Goal: Task Accomplishment & Management: Manage account settings

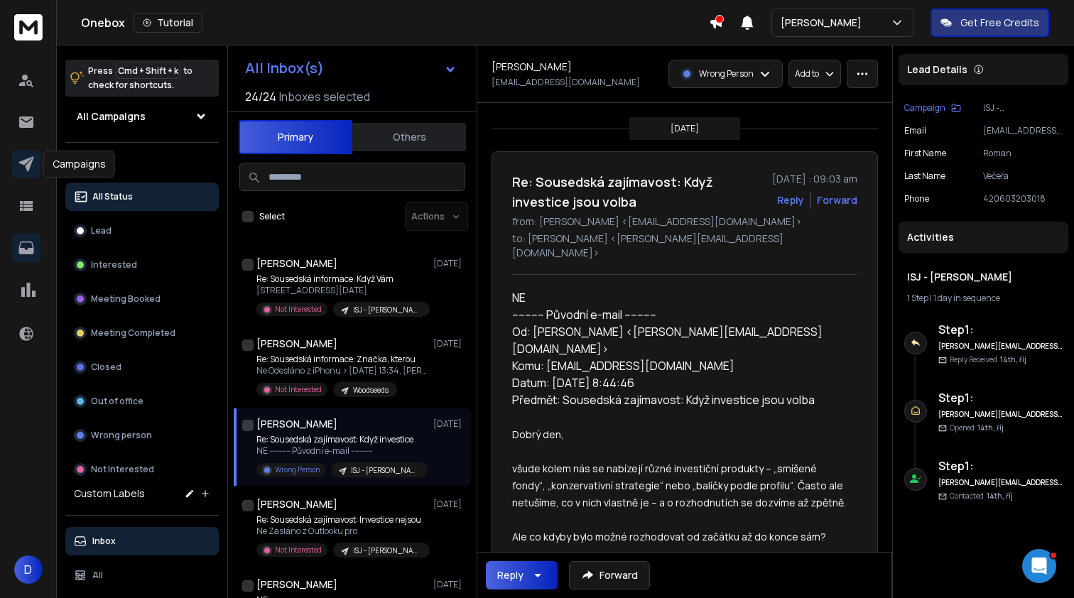
click at [28, 166] on icon at bounding box center [25, 164] width 15 height 15
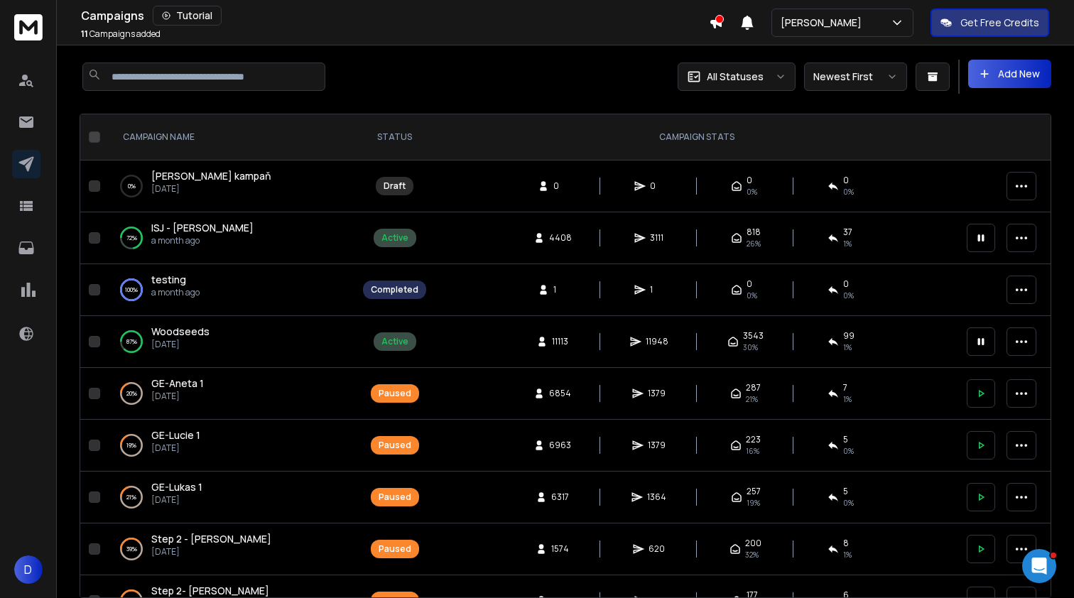
click at [979, 232] on icon at bounding box center [981, 238] width 13 height 13
click at [248, 354] on div "87 % Woodseeds [DATE]" at bounding box center [230, 342] width 220 height 34
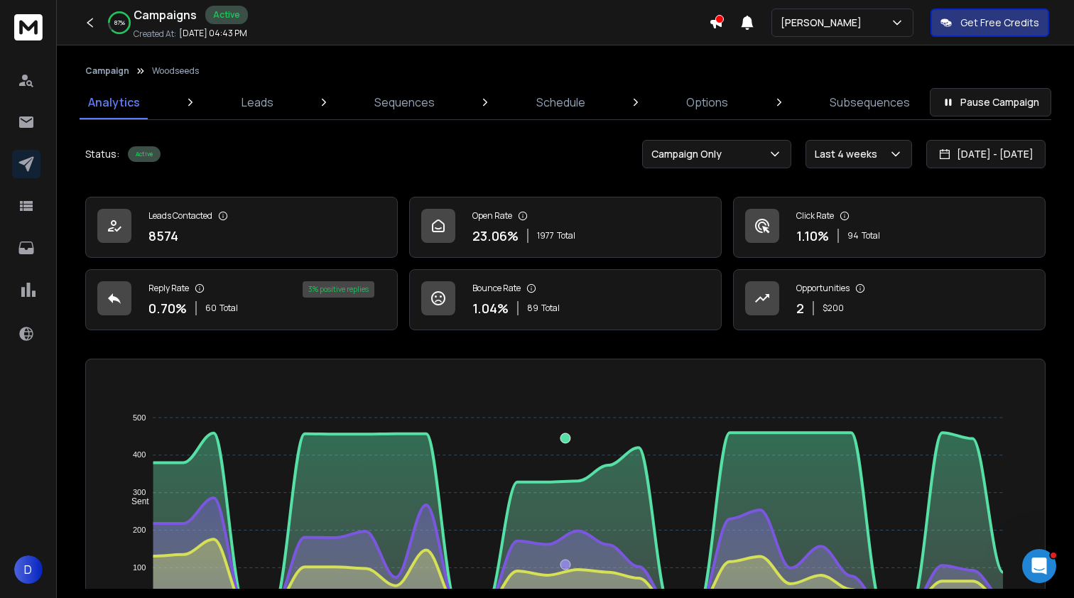
scroll to position [41, 0]
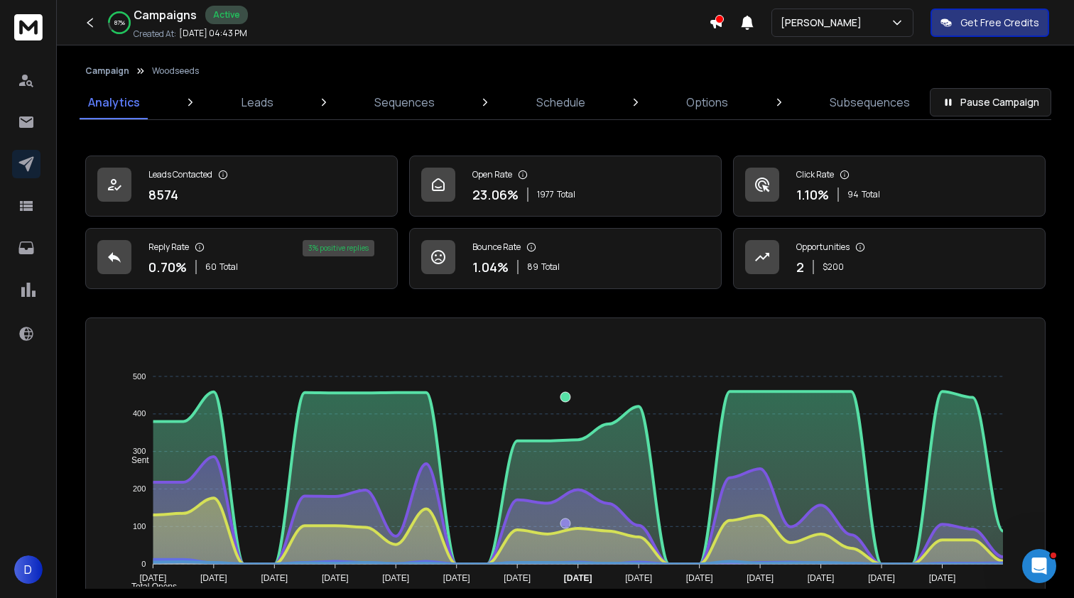
click at [739, 93] on div "Analytics Leads Sequences Schedule Options Subsequences" at bounding box center [499, 102] width 839 height 34
click at [715, 106] on p "Options" at bounding box center [707, 102] width 42 height 17
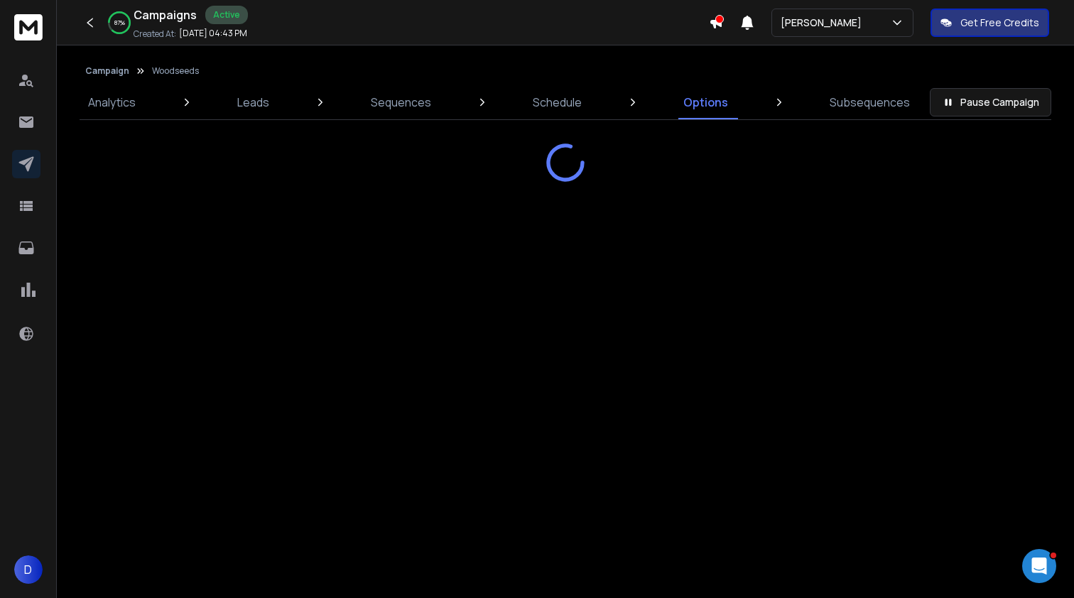
click at [709, 101] on p "Options" at bounding box center [705, 102] width 45 height 17
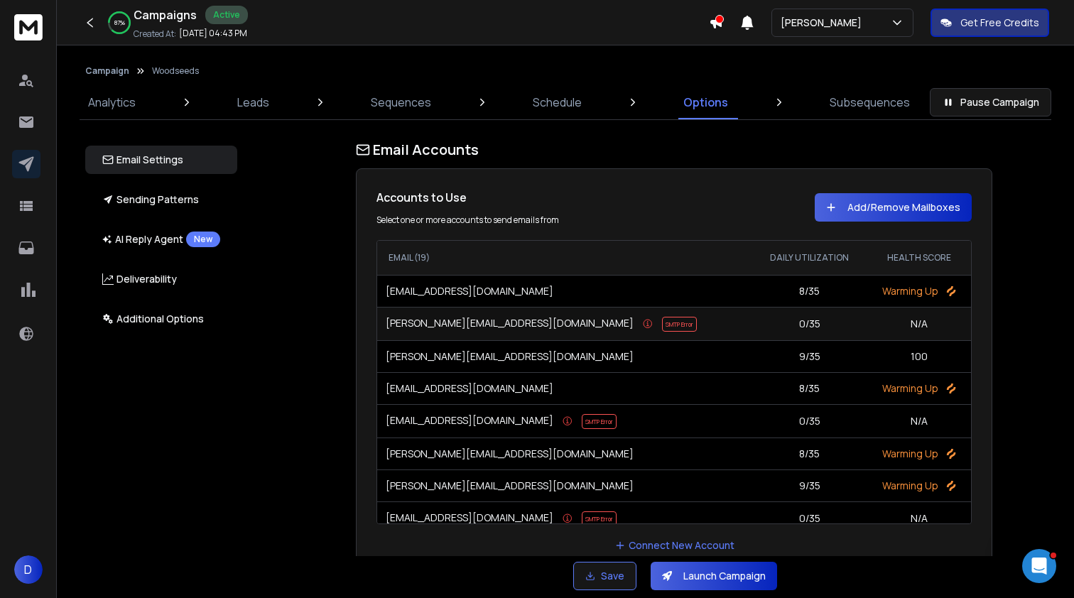
click at [662, 326] on span "SMTP Error" at bounding box center [679, 324] width 35 height 15
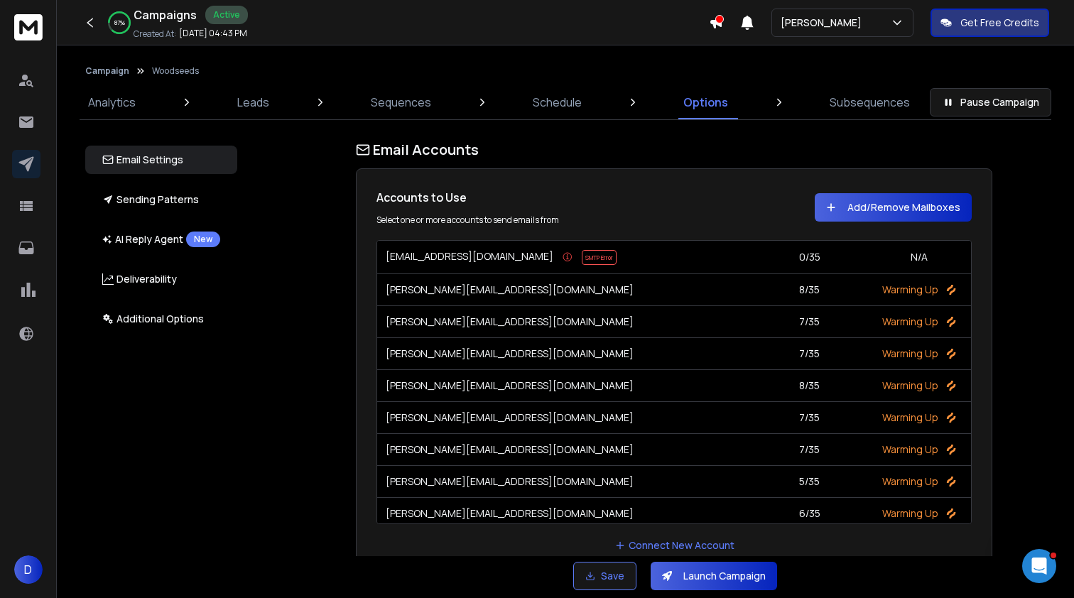
scroll to position [243, 0]
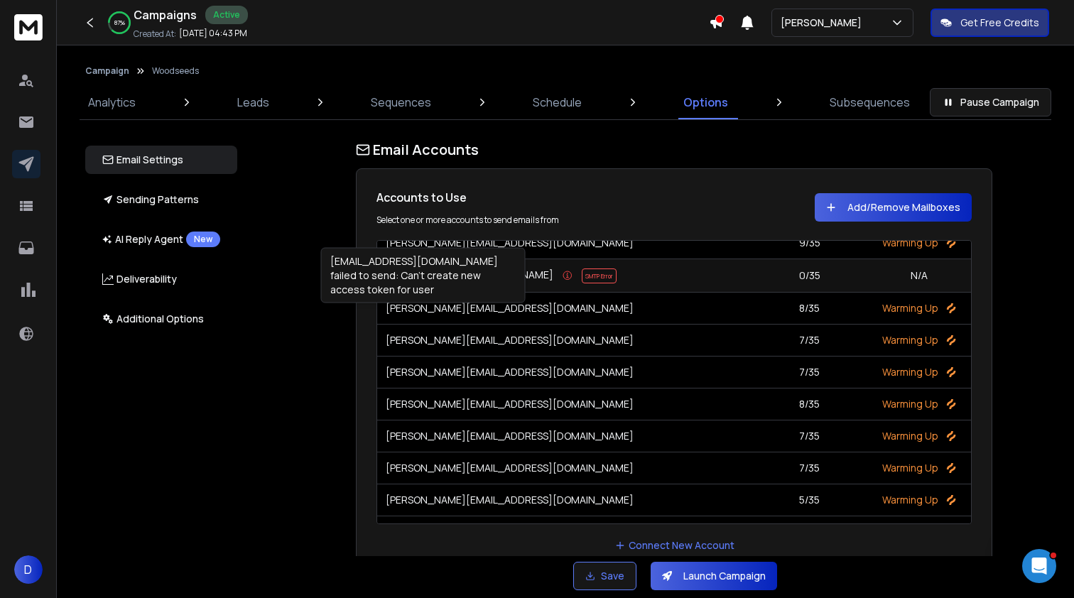
click at [562, 276] on icon at bounding box center [567, 275] width 11 height 11
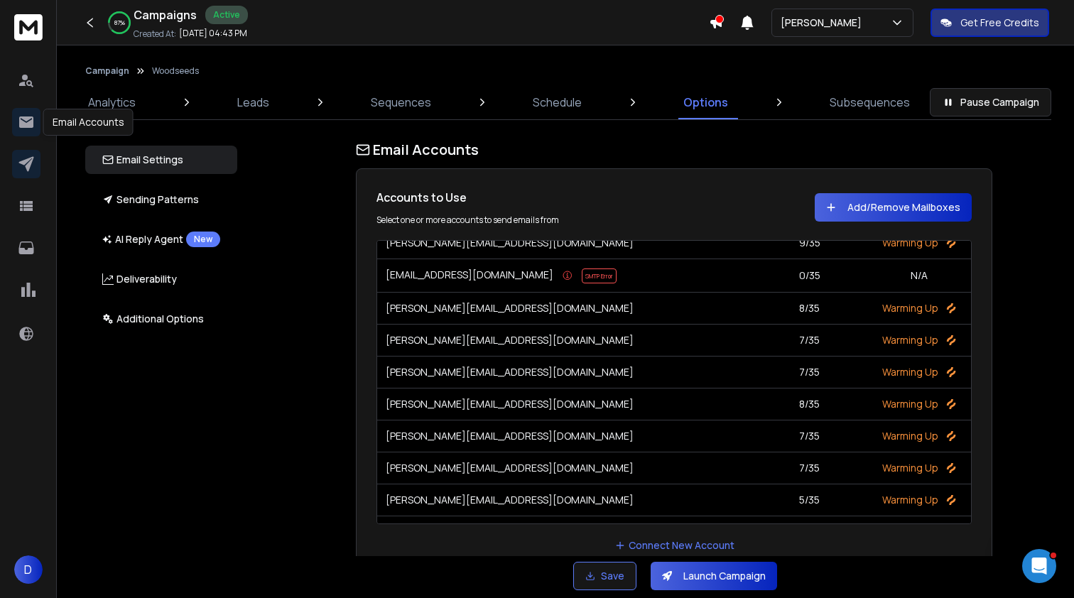
click at [23, 122] on icon at bounding box center [26, 121] width 14 height 11
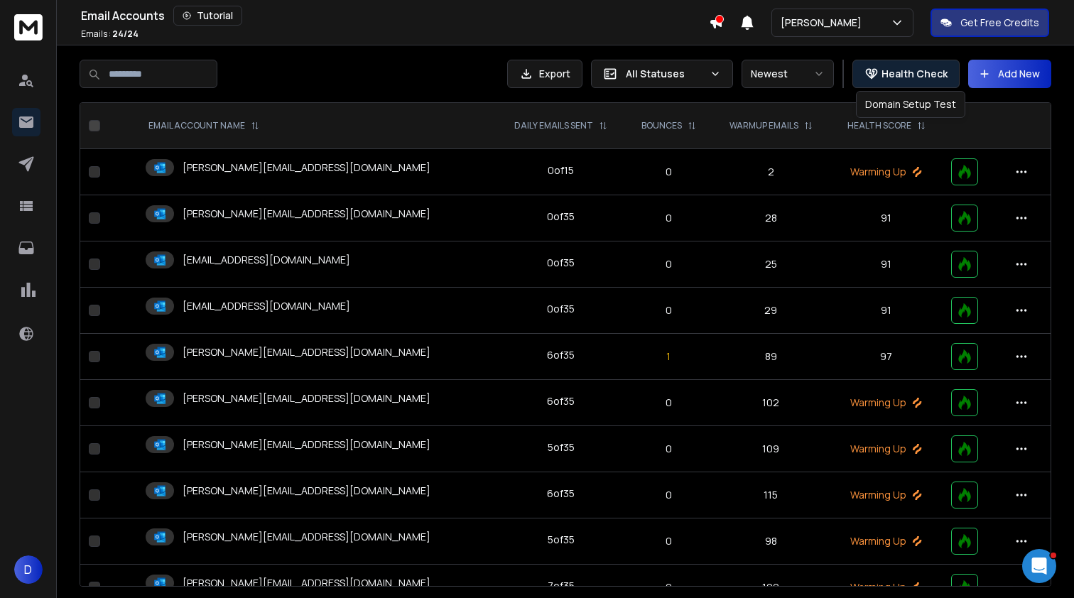
click at [908, 73] on p "Health Check" at bounding box center [914, 74] width 66 height 14
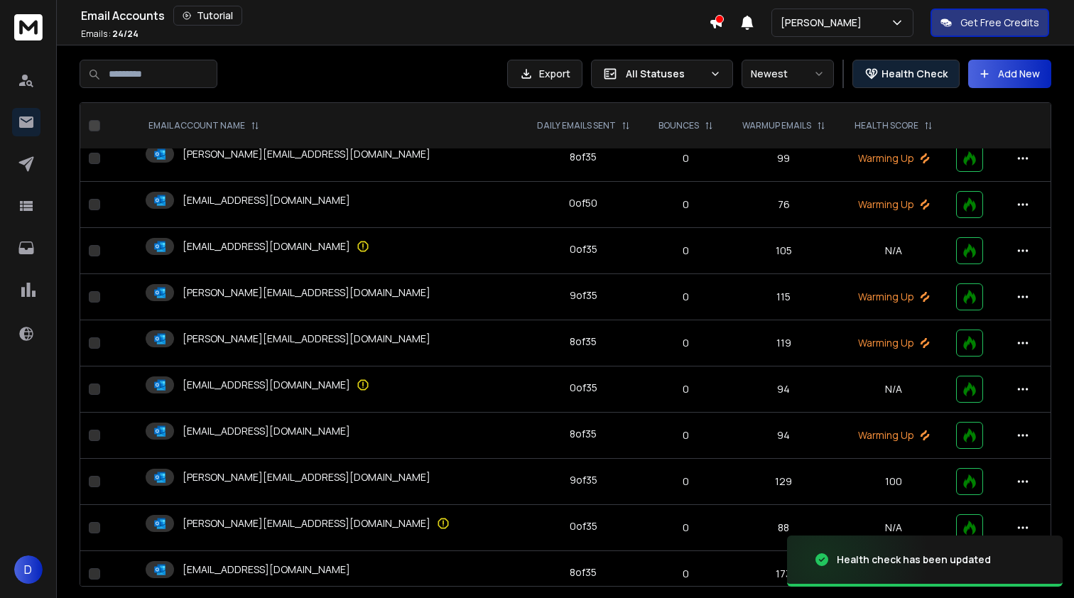
scroll to position [688, 0]
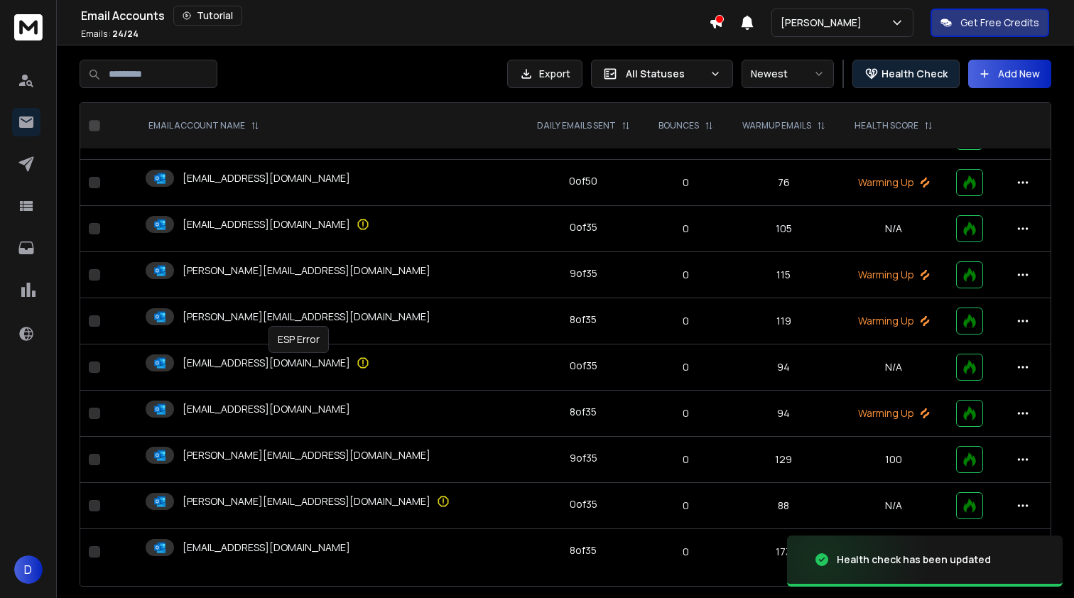
click at [358, 367] on icon at bounding box center [363, 363] width 11 height 11
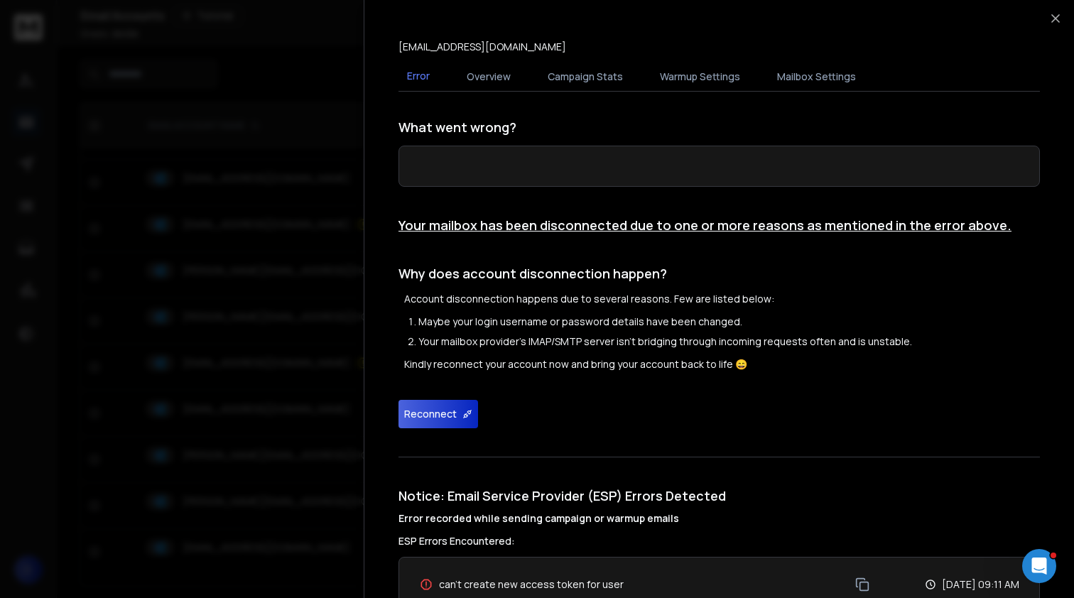
click at [444, 425] on button "Reconnect" at bounding box center [438, 414] width 80 height 28
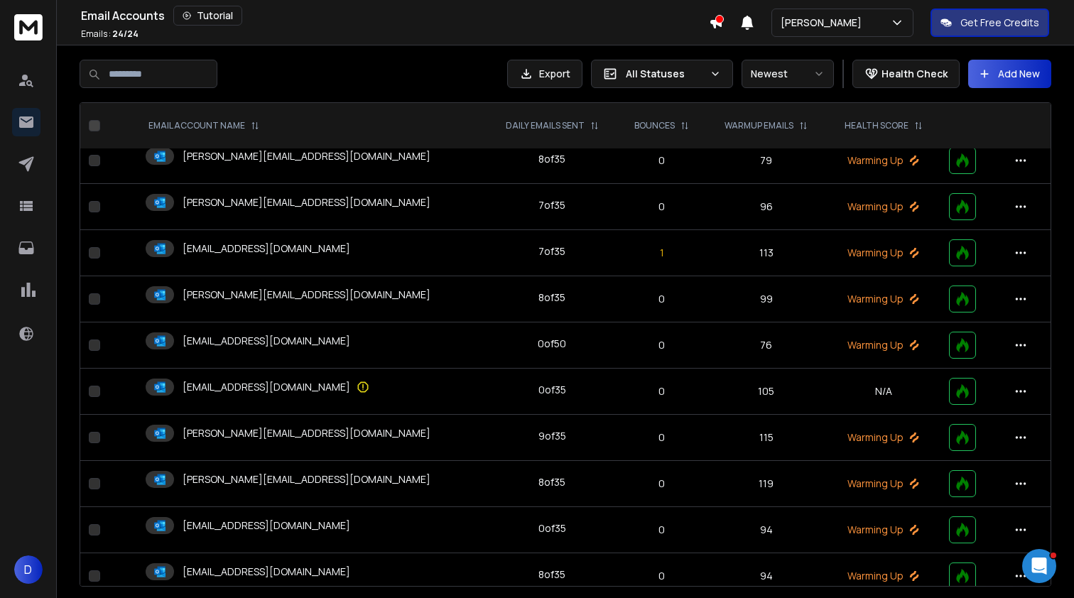
scroll to position [550, 0]
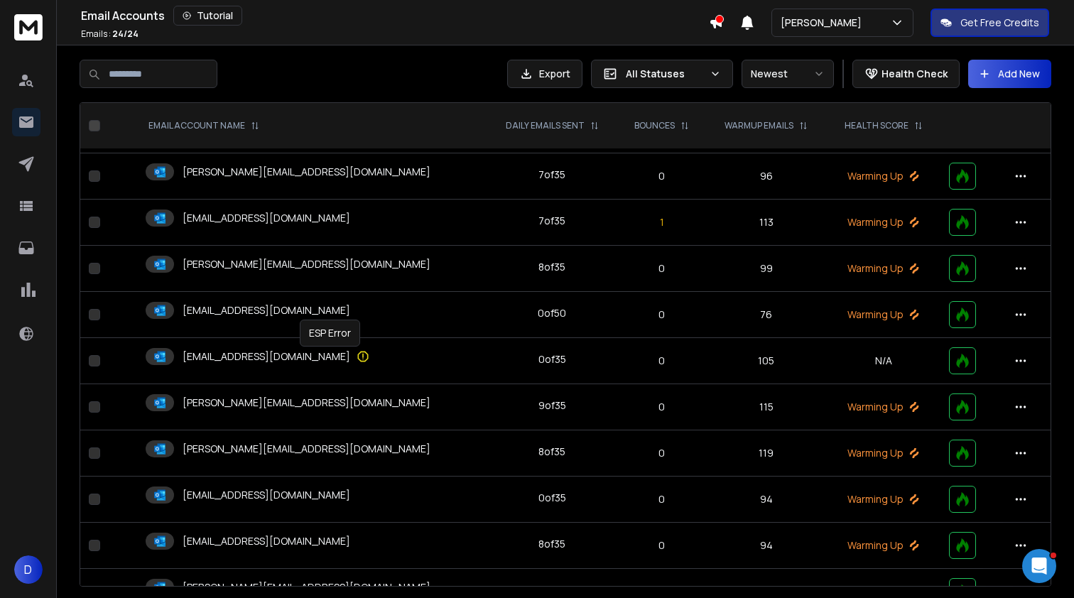
click at [356, 360] on icon at bounding box center [363, 356] width 14 height 14
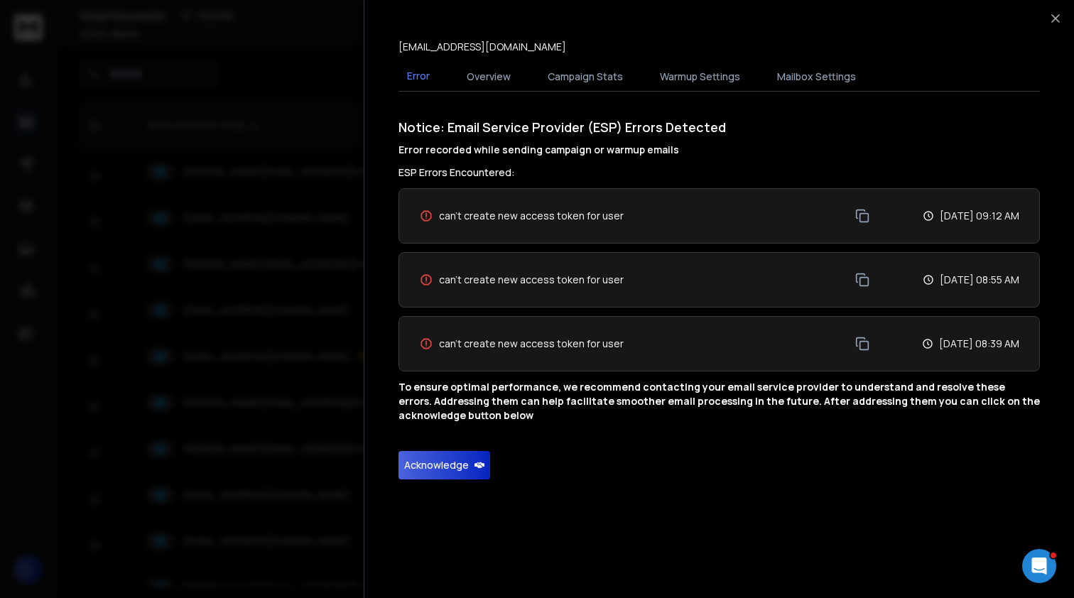
click at [235, 369] on div at bounding box center [537, 299] width 1074 height 598
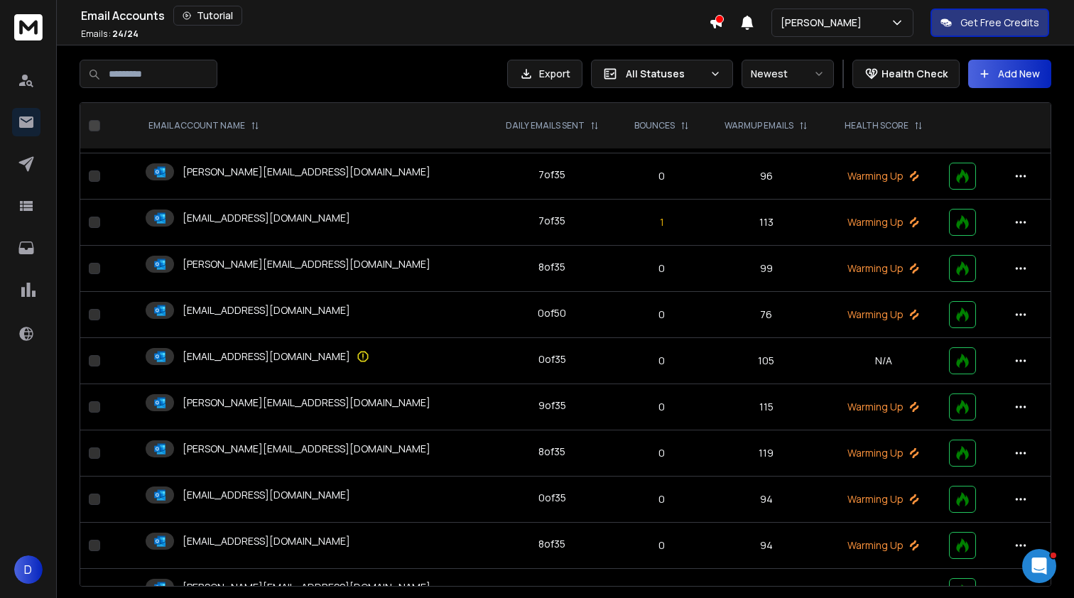
scroll to position [682, 0]
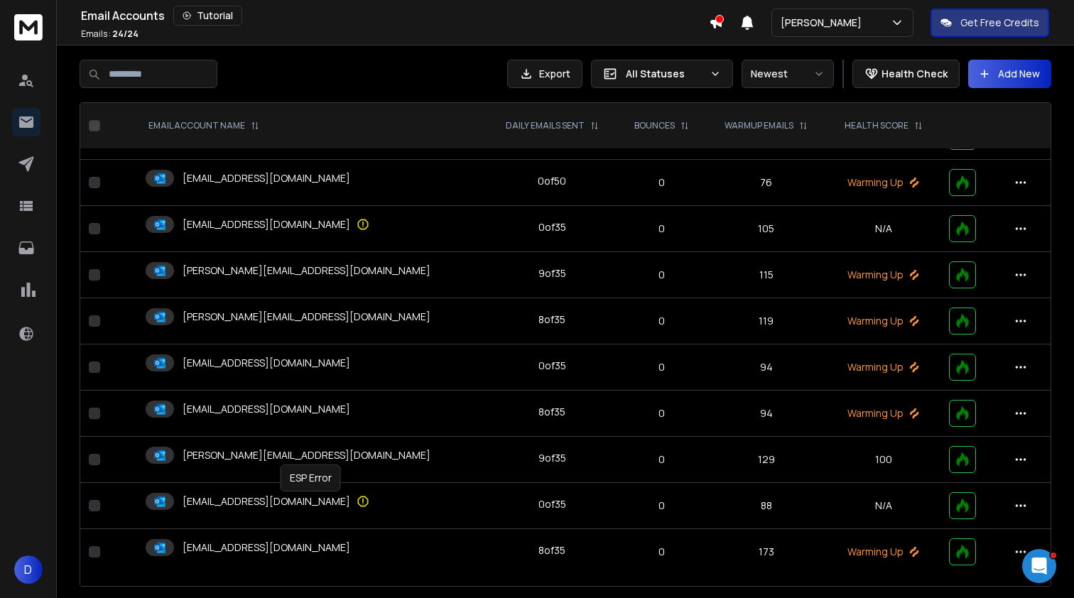
click at [358, 506] on icon at bounding box center [363, 501] width 11 height 11
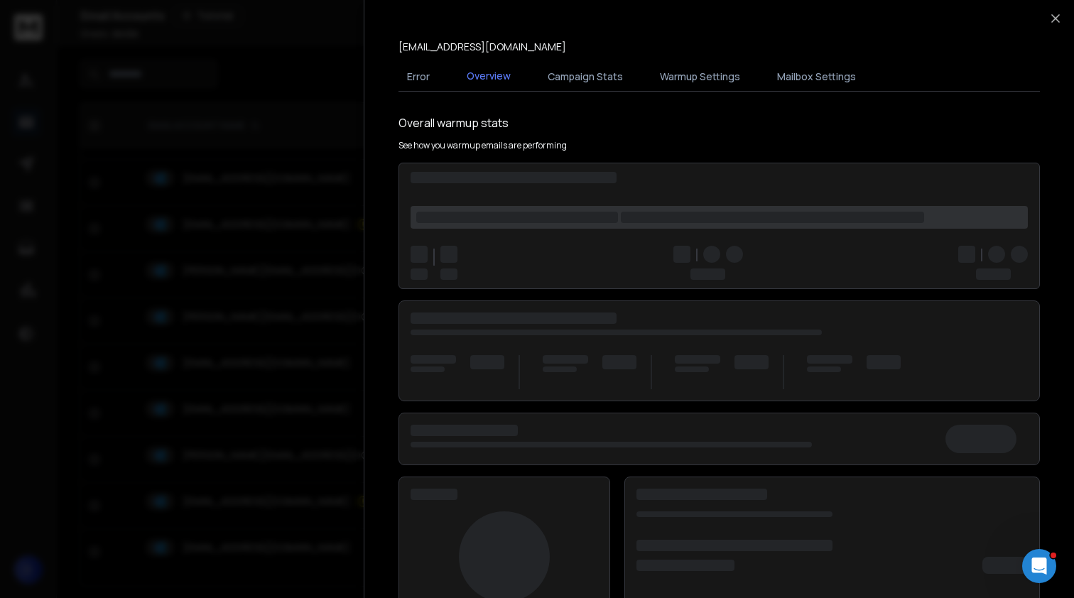
click at [307, 421] on div at bounding box center [537, 299] width 1074 height 598
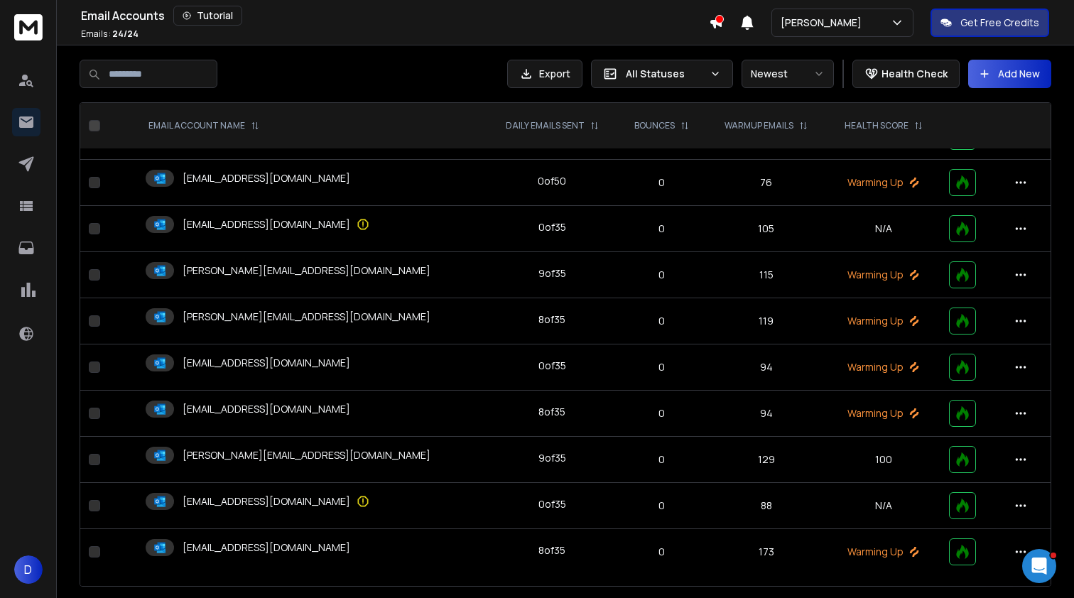
scroll to position [663, 0]
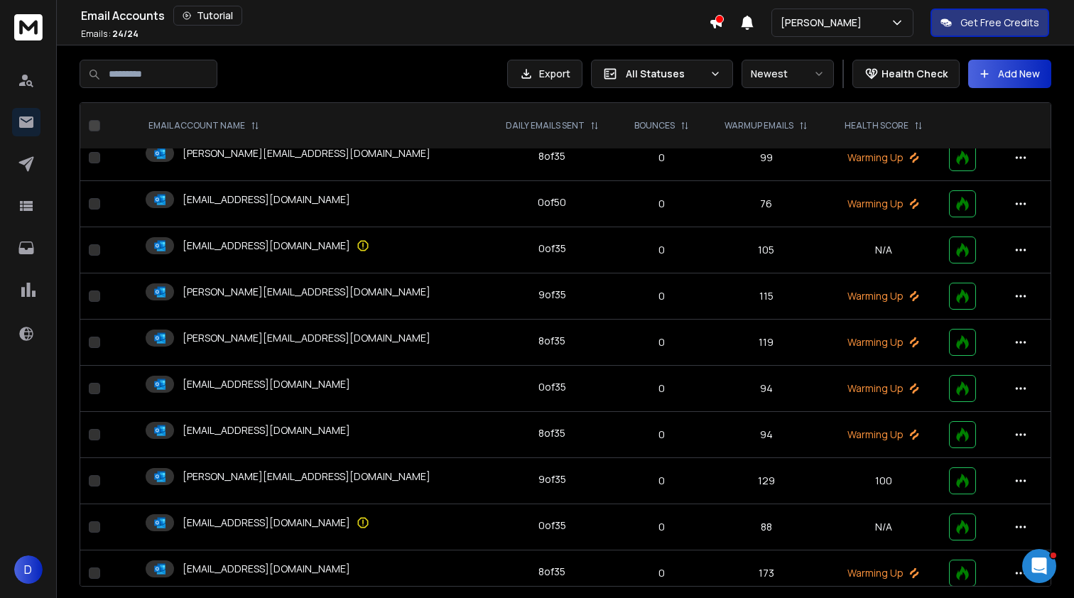
scroll to position [682, 0]
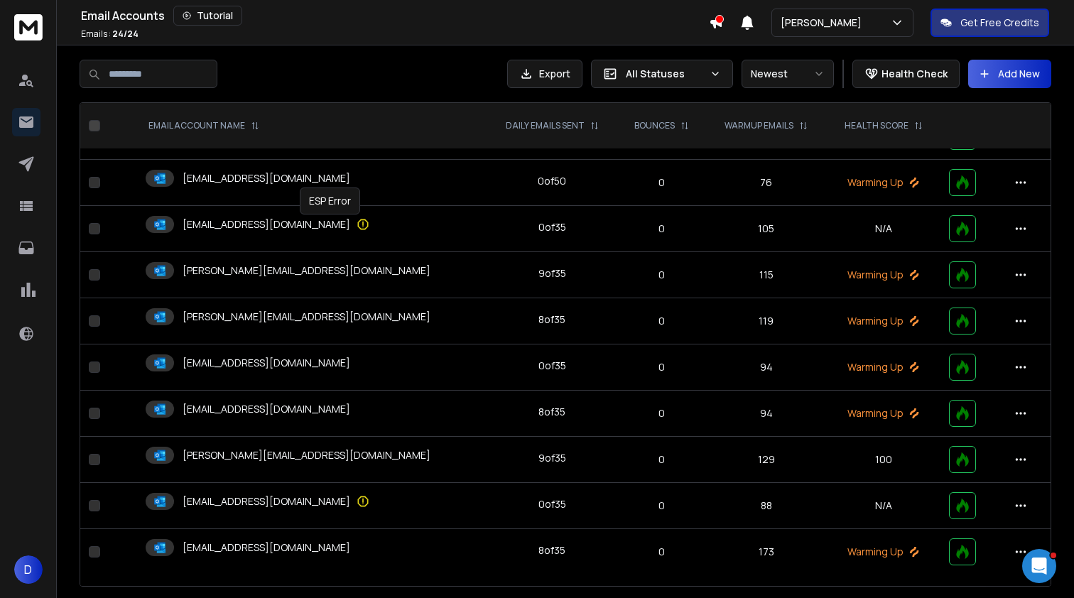
click at [356, 222] on icon at bounding box center [363, 224] width 14 height 14
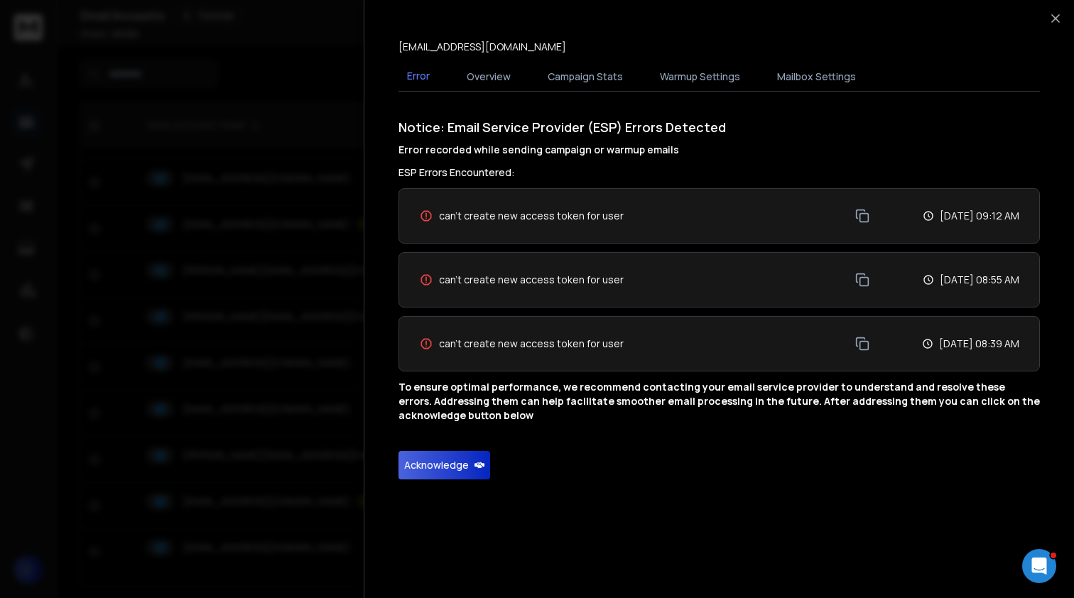
click at [335, 259] on div at bounding box center [537, 299] width 1074 height 598
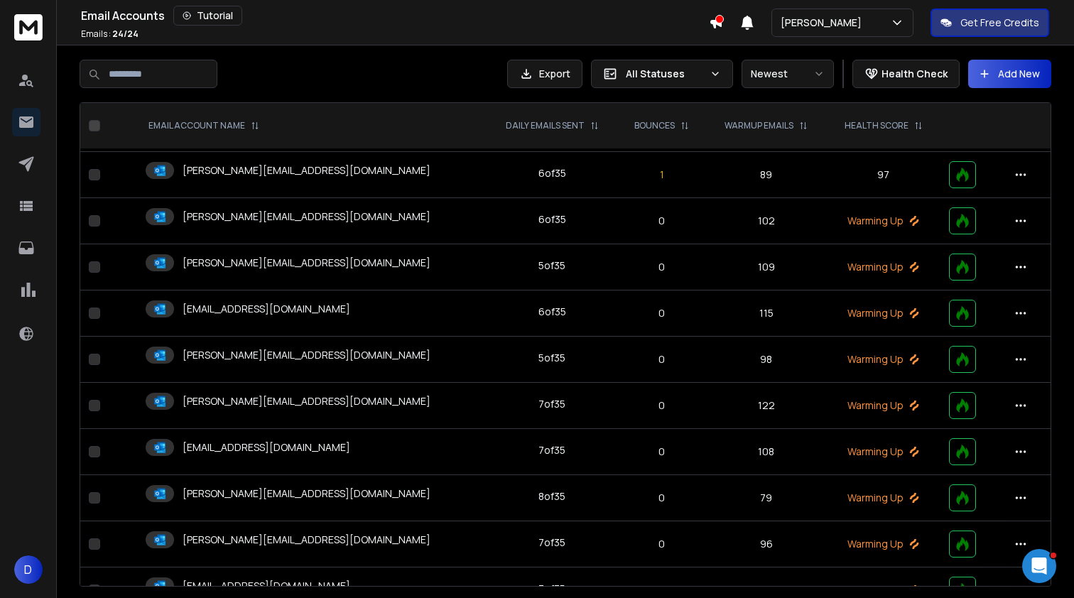
scroll to position [0, 0]
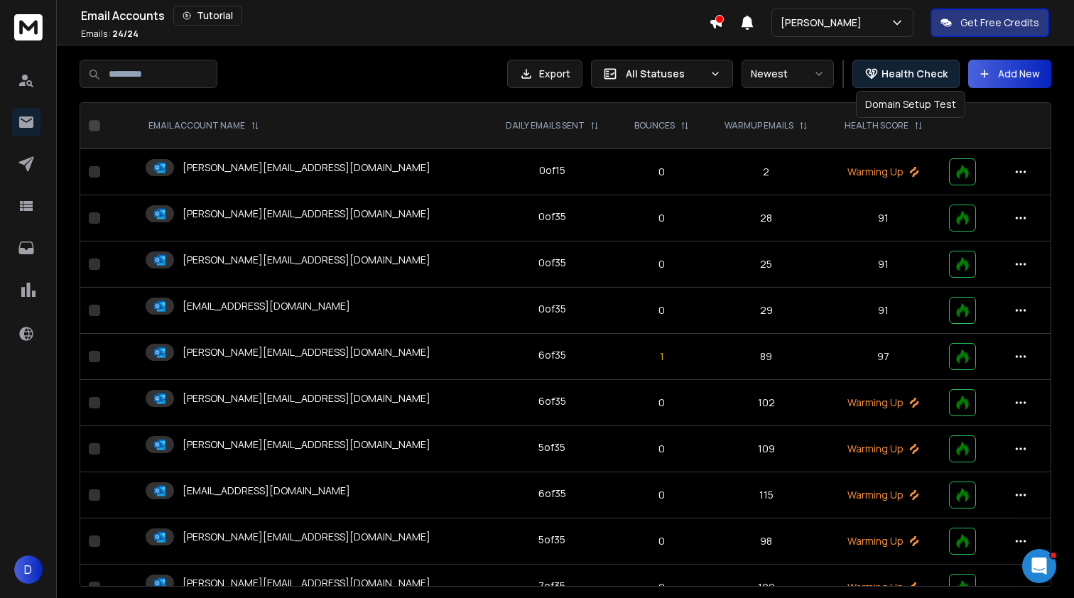
click at [904, 72] on p "Health Check" at bounding box center [914, 74] width 66 height 14
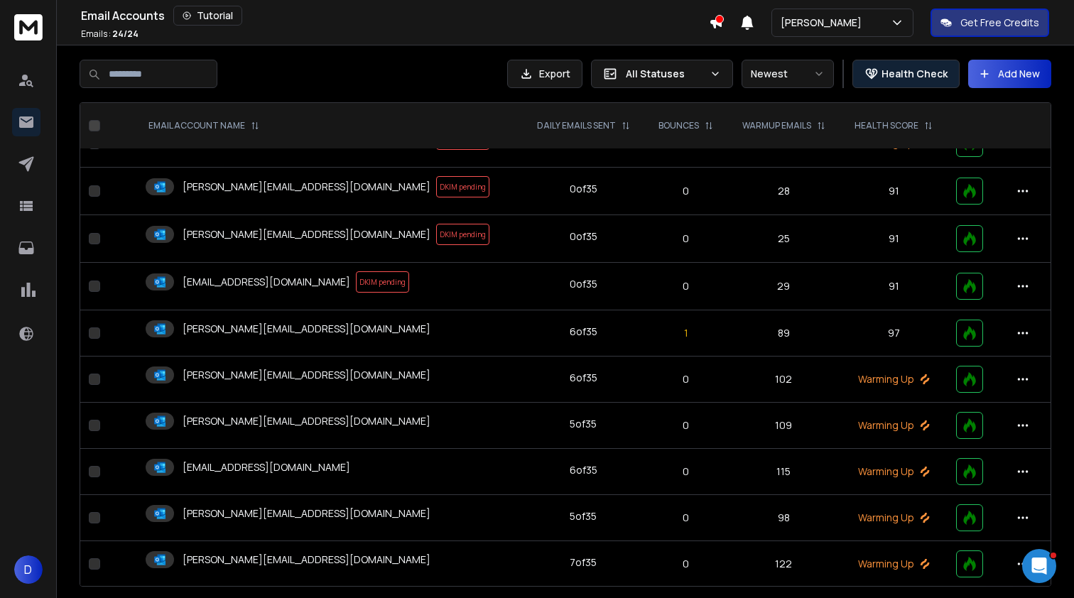
scroll to position [27, 0]
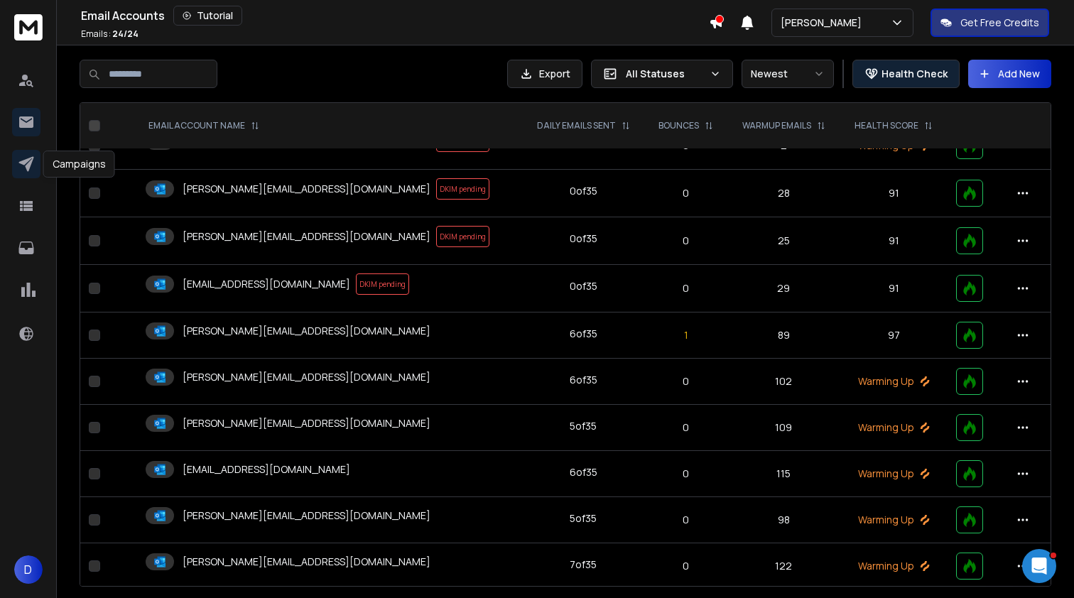
click at [18, 165] on icon at bounding box center [26, 164] width 17 height 17
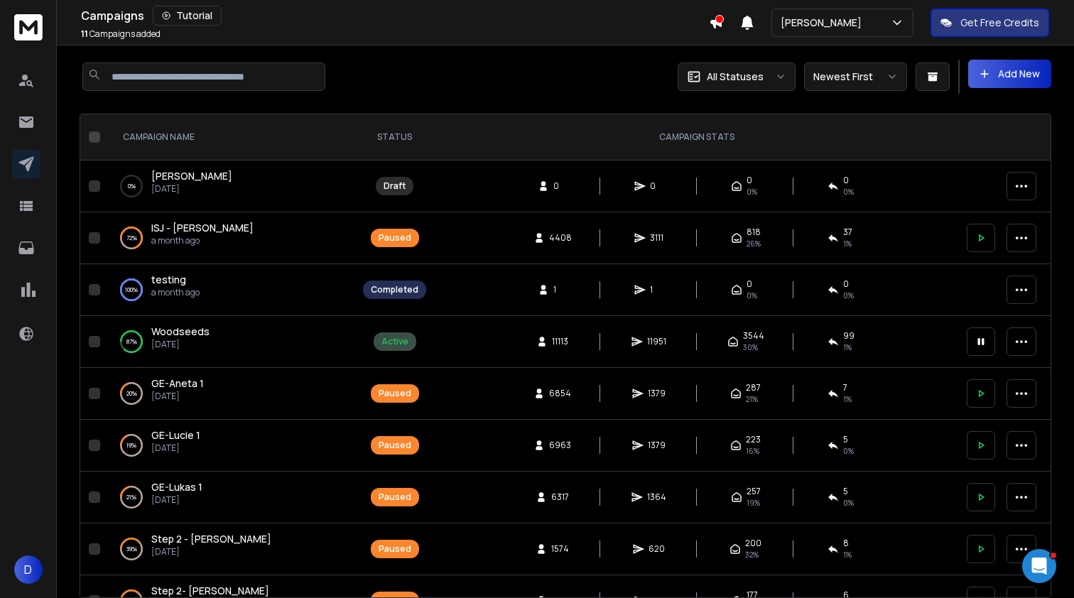
click at [180, 340] on p "[DATE]" at bounding box center [180, 344] width 58 height 11
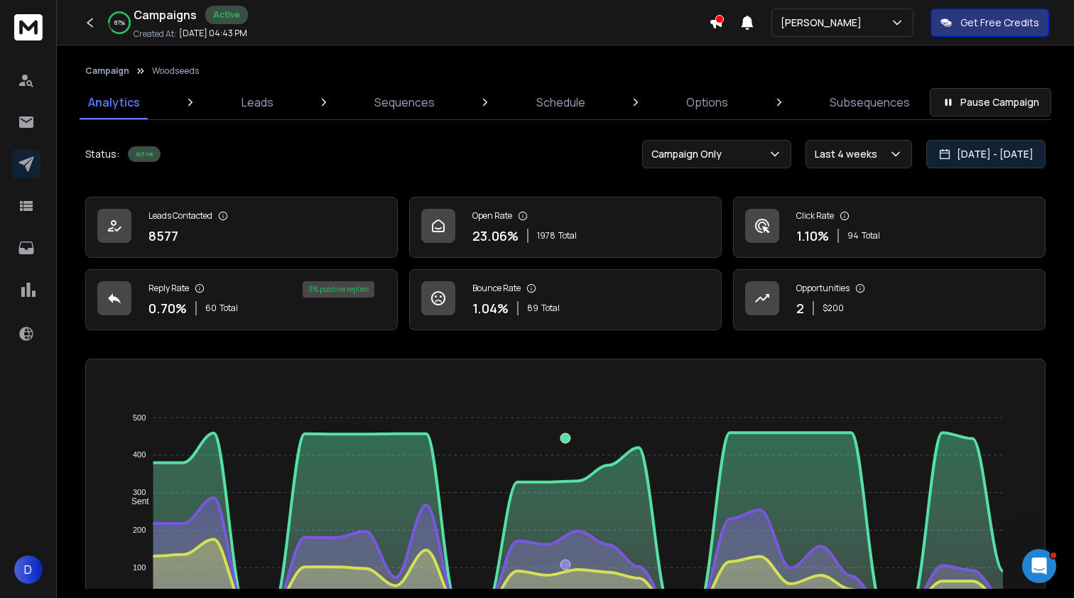
click at [976, 144] on button "[DATE] - [DATE]" at bounding box center [985, 154] width 119 height 28
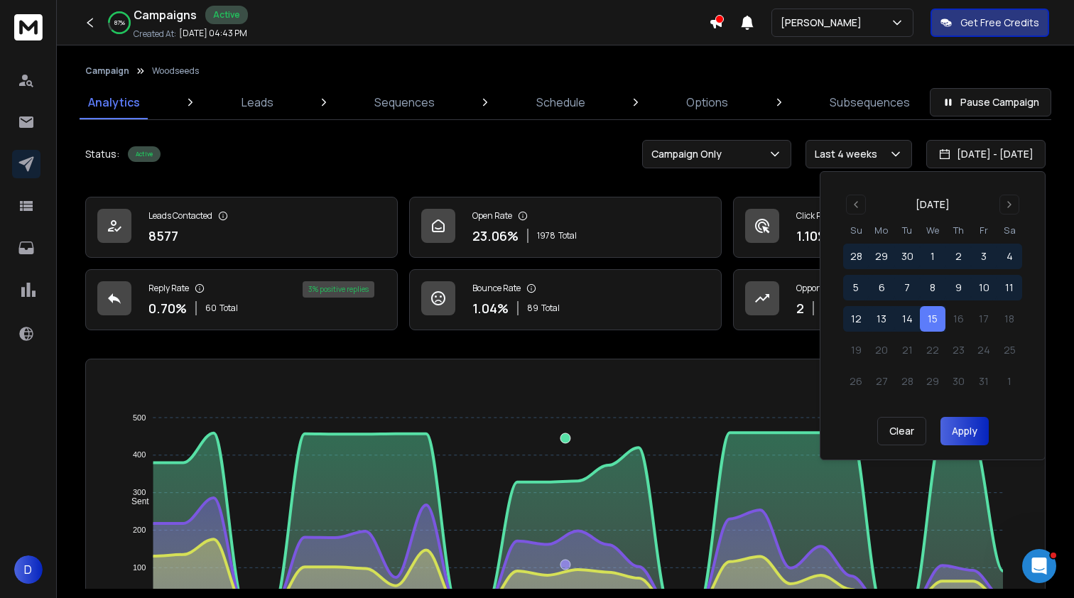
click at [930, 283] on button "8" at bounding box center [933, 288] width 26 height 26
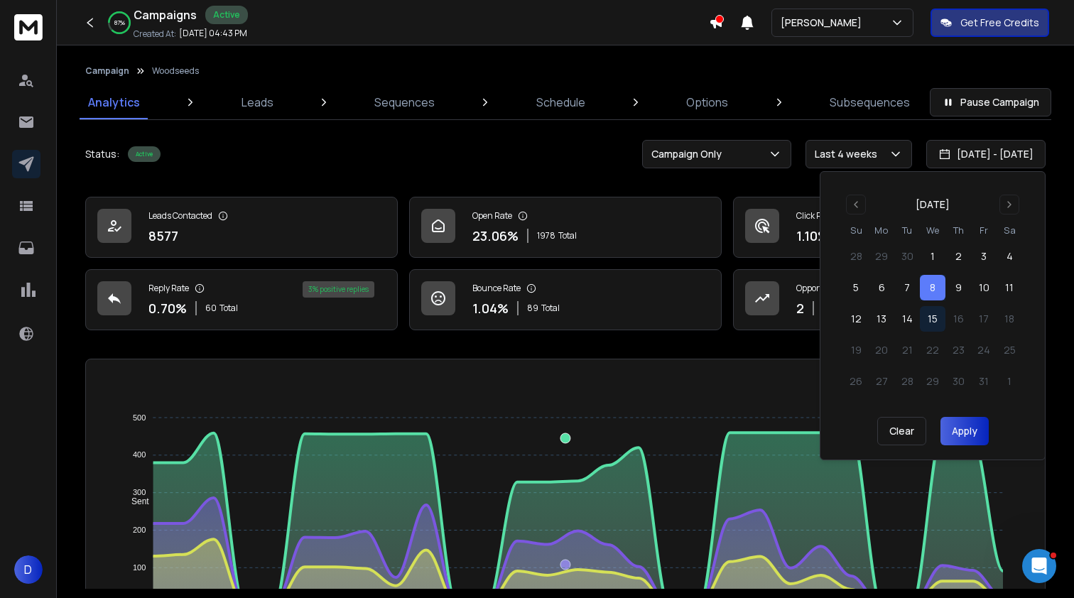
click at [938, 324] on button "15" at bounding box center [933, 319] width 26 height 26
click at [959, 413] on div "October 2025 Su Mo Tu We Th Fr Sa 28 29 30 1 2 3 4 5 6 7 8 9 10 11 12 13 14 15 …" at bounding box center [932, 316] width 224 height 288
click at [960, 423] on button "Apply" at bounding box center [964, 431] width 48 height 28
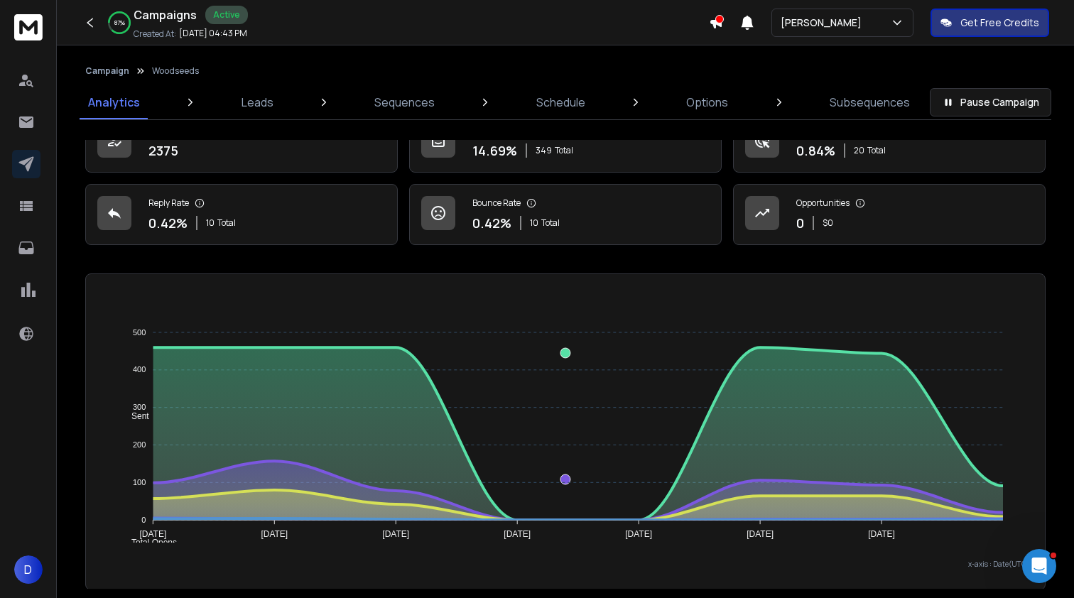
scroll to position [88, 0]
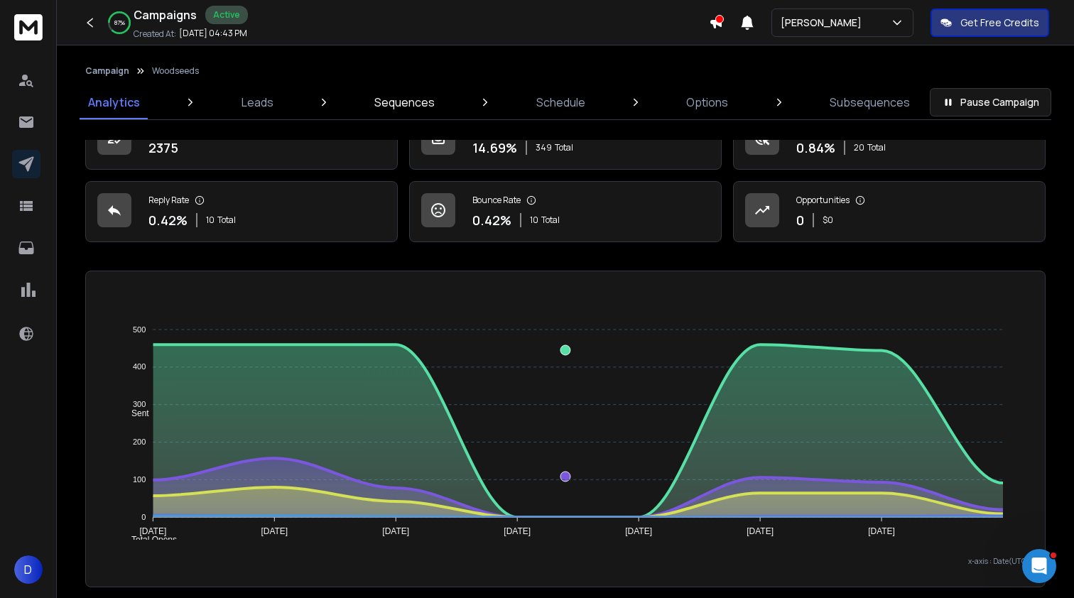
click at [376, 104] on p "Sequences" at bounding box center [404, 102] width 60 height 17
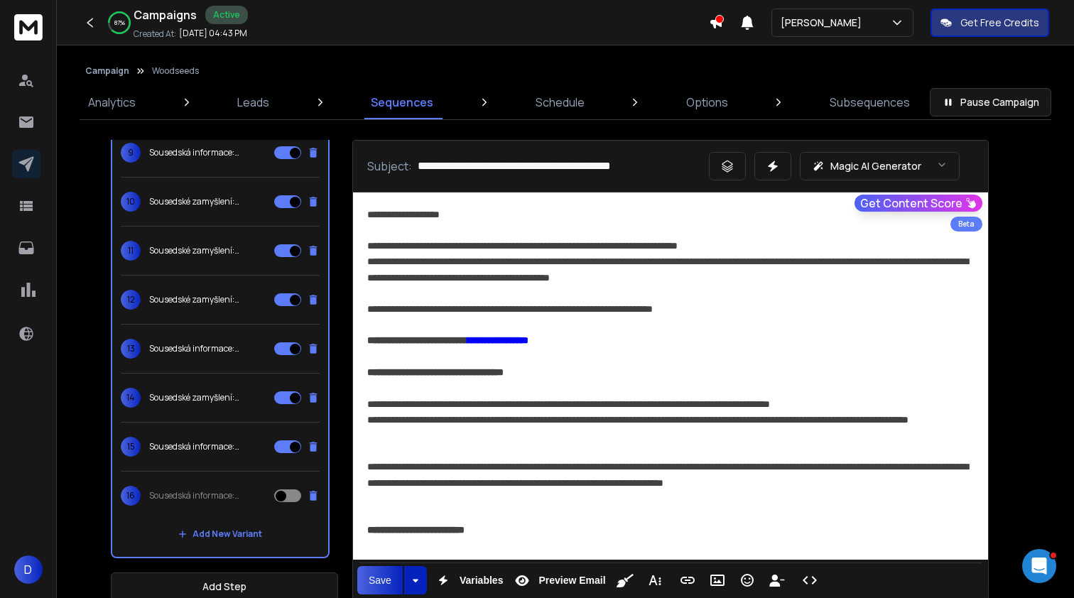
click at [215, 362] on div "13 Sousedská informace: Roste poptávka po dřevě." at bounding box center [220, 349] width 199 height 49
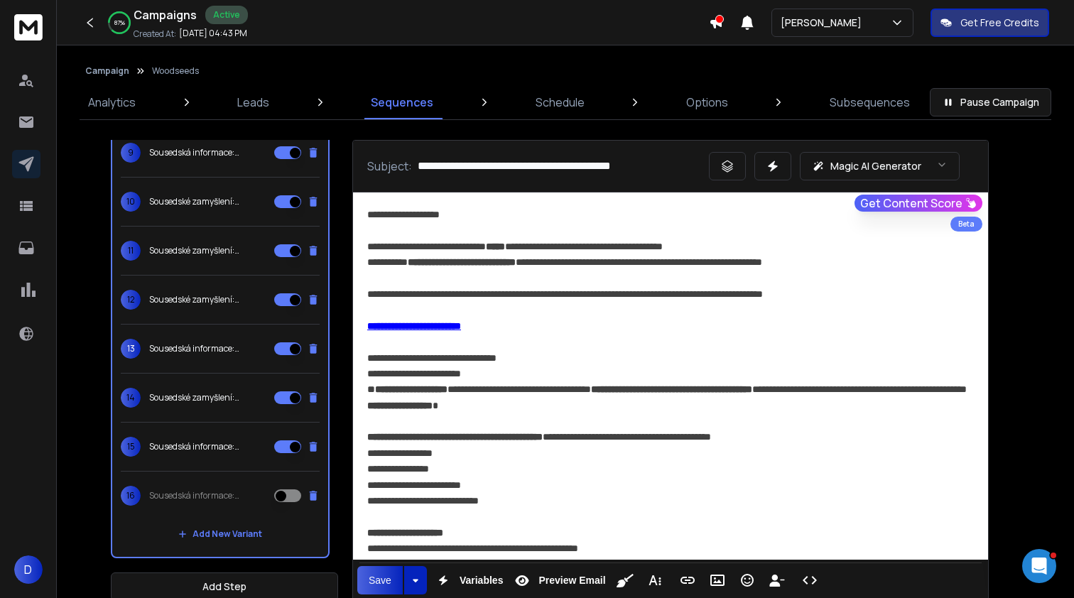
click at [933, 207] on button "Get Content Score" at bounding box center [918, 203] width 128 height 17
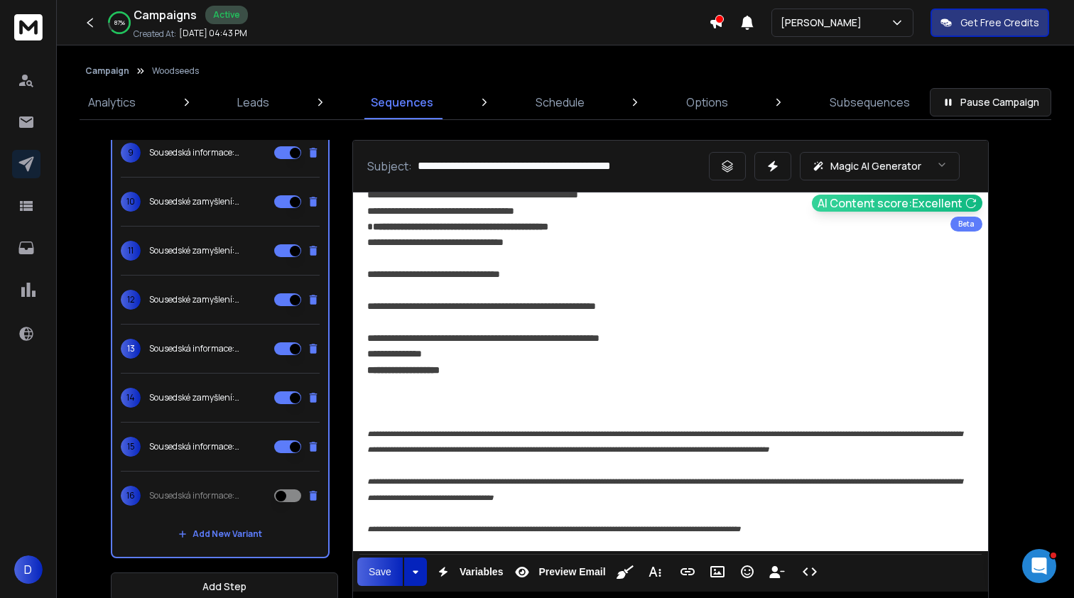
click at [182, 286] on div "12 Sousedské zamyšlení: Ne každý projekt se umí ohlédnout za výsledky." at bounding box center [220, 300] width 199 height 49
type input "**********"
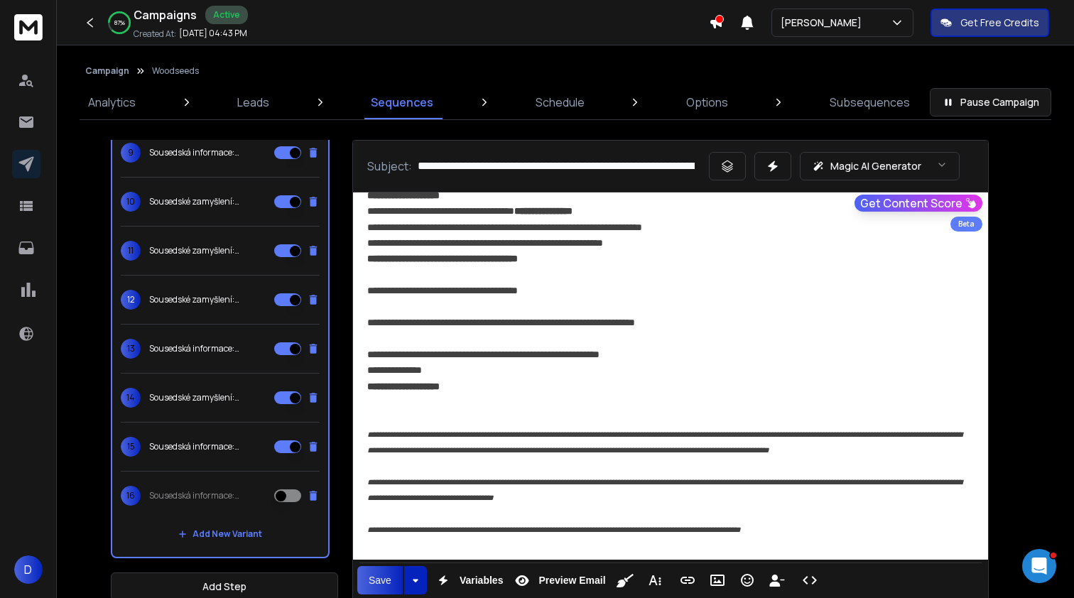
scroll to position [329, 0]
click at [147, 106] on div "Analytics Leads Sequences Schedule Options Subsequences" at bounding box center [499, 102] width 839 height 34
click at [129, 105] on p "Analytics" at bounding box center [112, 102] width 48 height 17
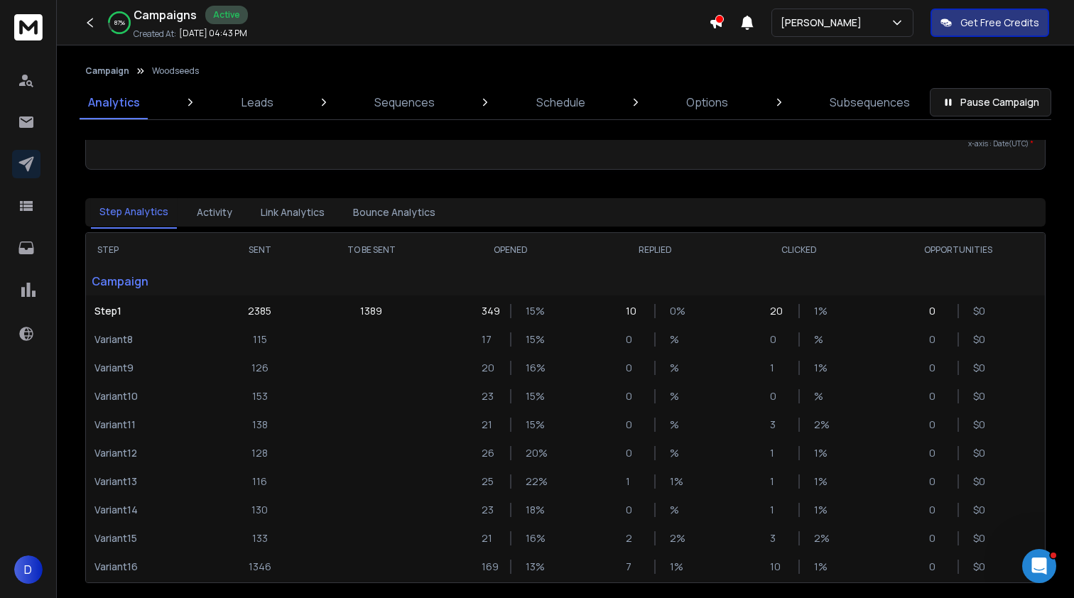
scroll to position [506, 0]
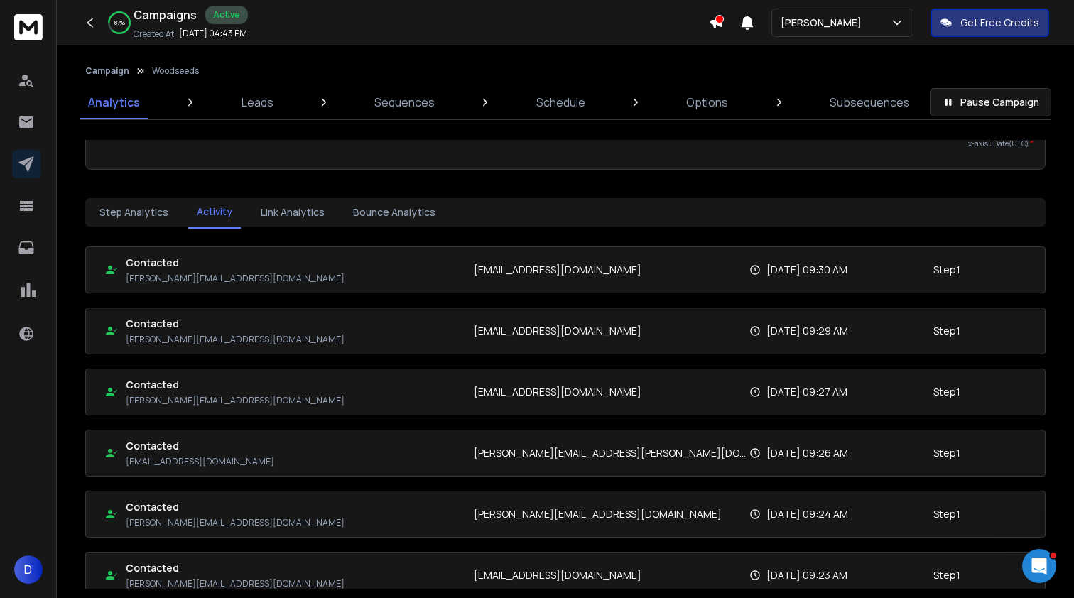
click at [229, 226] on button "Activity" at bounding box center [214, 212] width 53 height 33
click at [300, 220] on button "Link Analytics" at bounding box center [292, 212] width 81 height 31
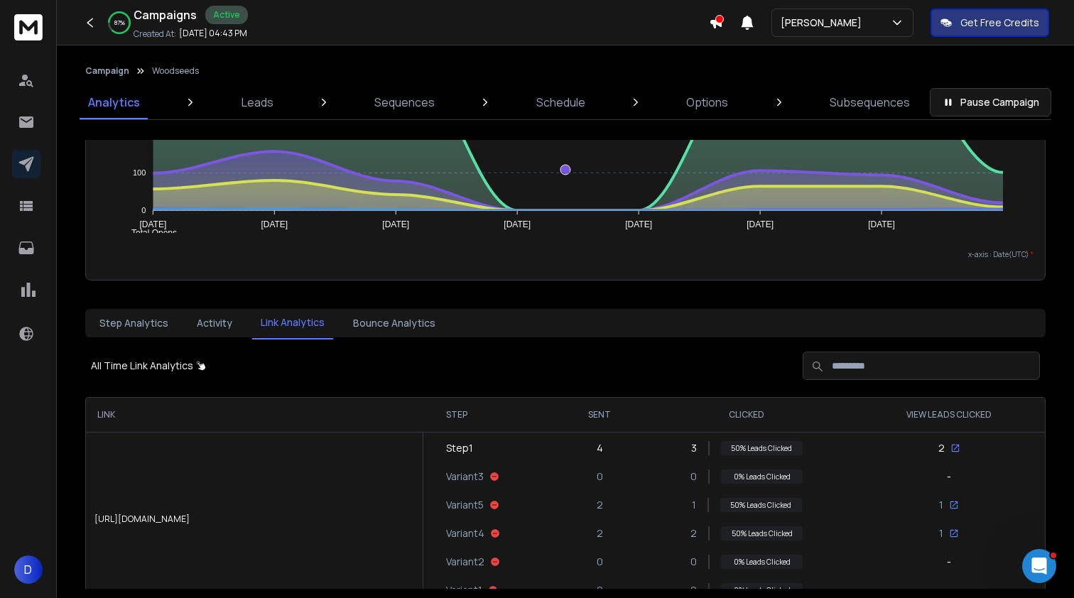
scroll to position [404, 0]
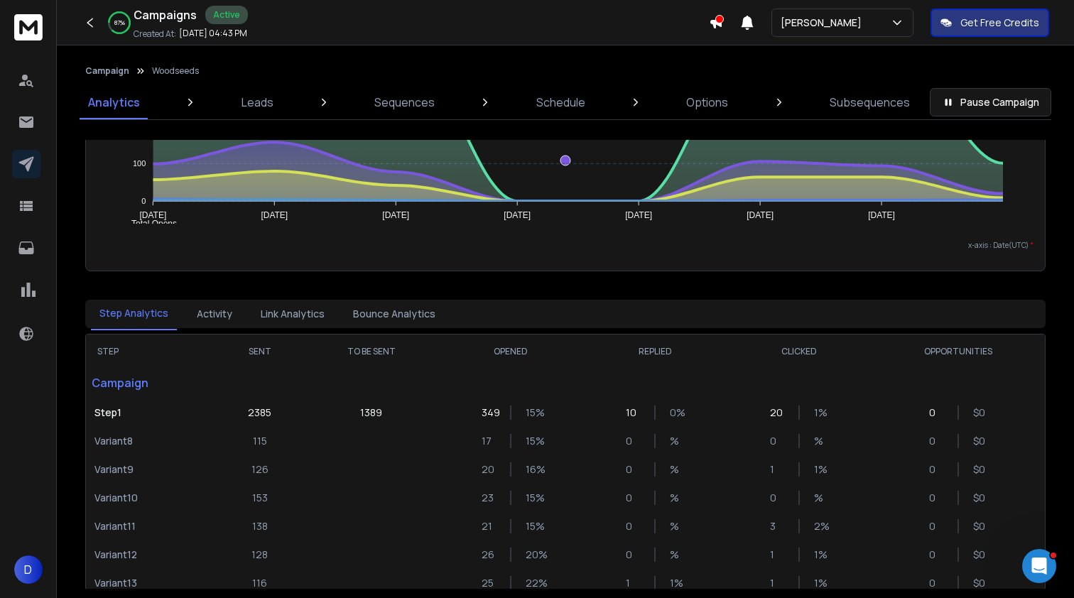
click at [138, 317] on button "Step Analytics" at bounding box center [134, 314] width 86 height 33
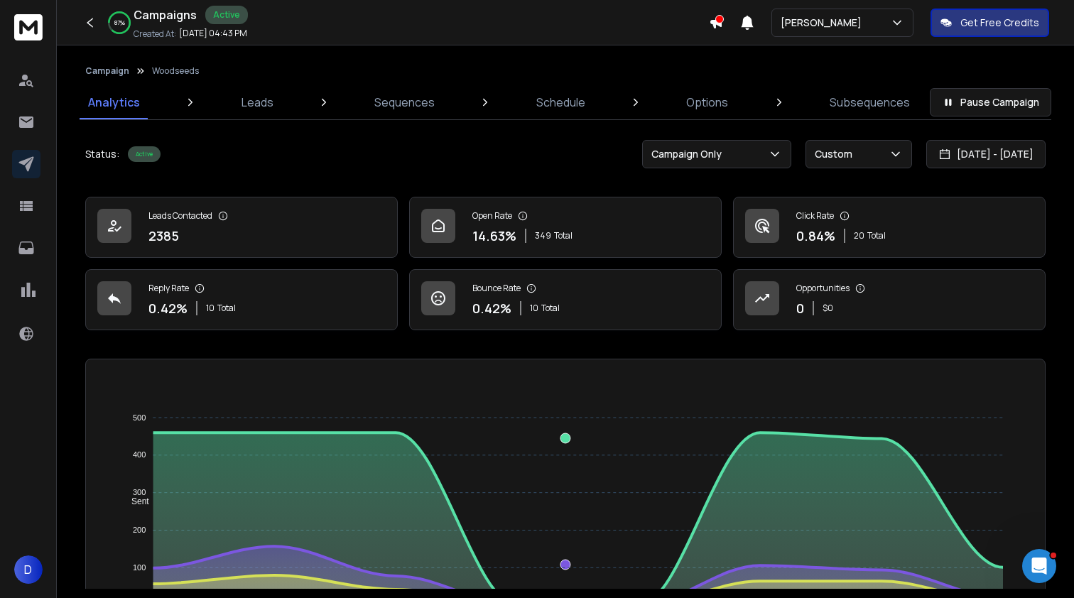
scroll to position [0, 0]
click at [29, 126] on icon at bounding box center [26, 121] width 14 height 11
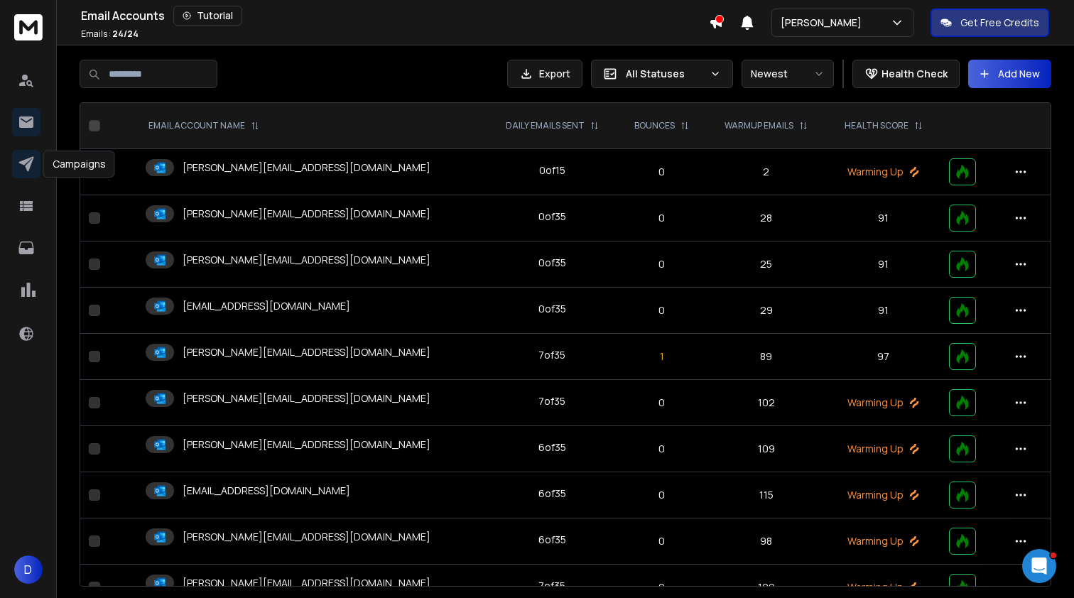
click at [18, 162] on icon at bounding box center [26, 164] width 17 height 17
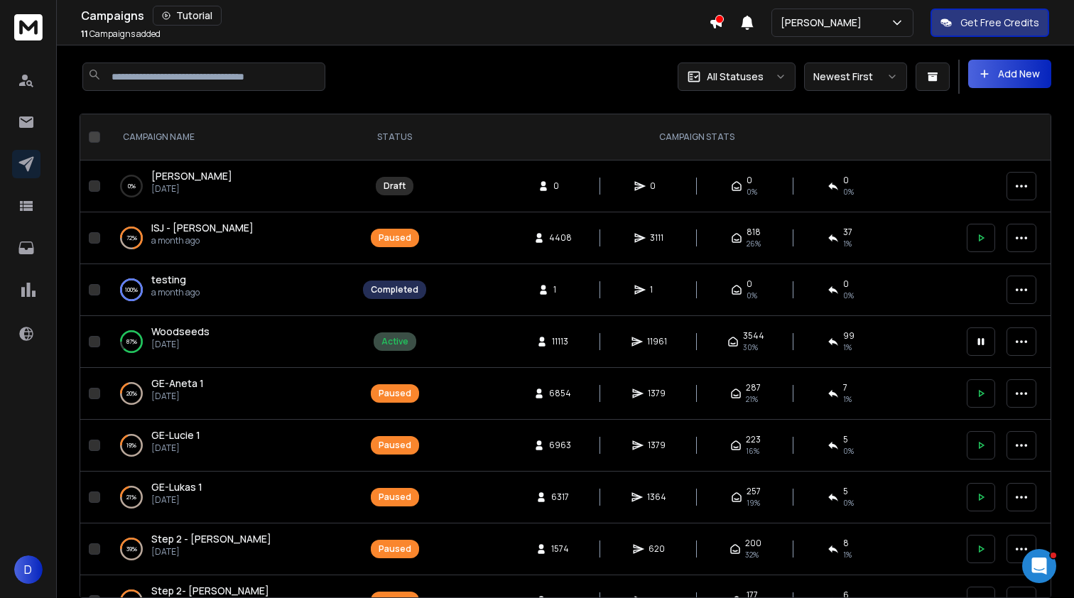
click at [168, 336] on span "Woodseeds" at bounding box center [180, 331] width 58 height 13
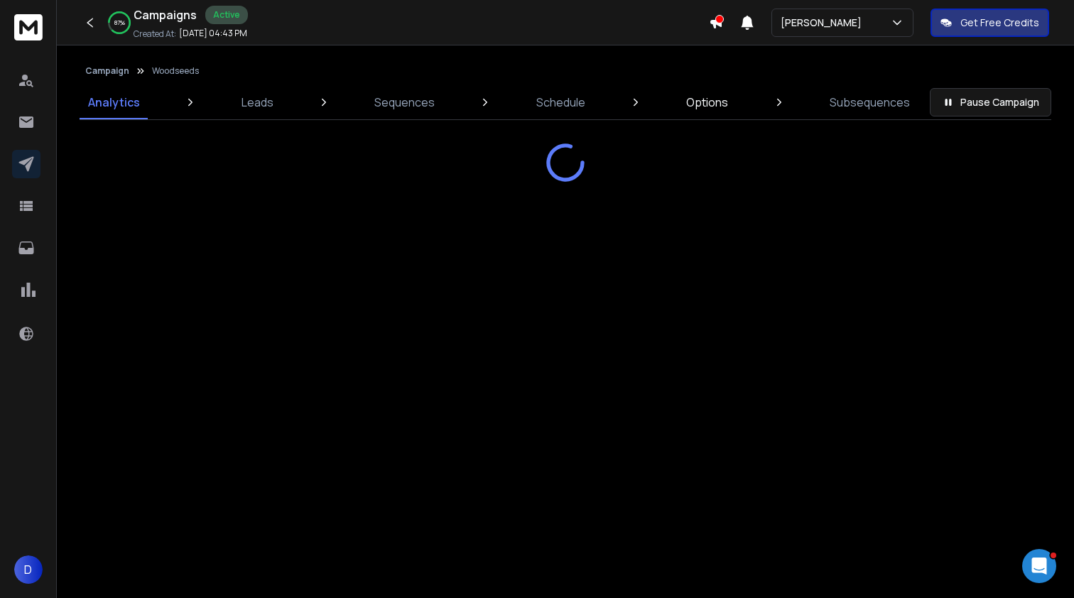
click at [703, 110] on p "Options" at bounding box center [707, 102] width 42 height 17
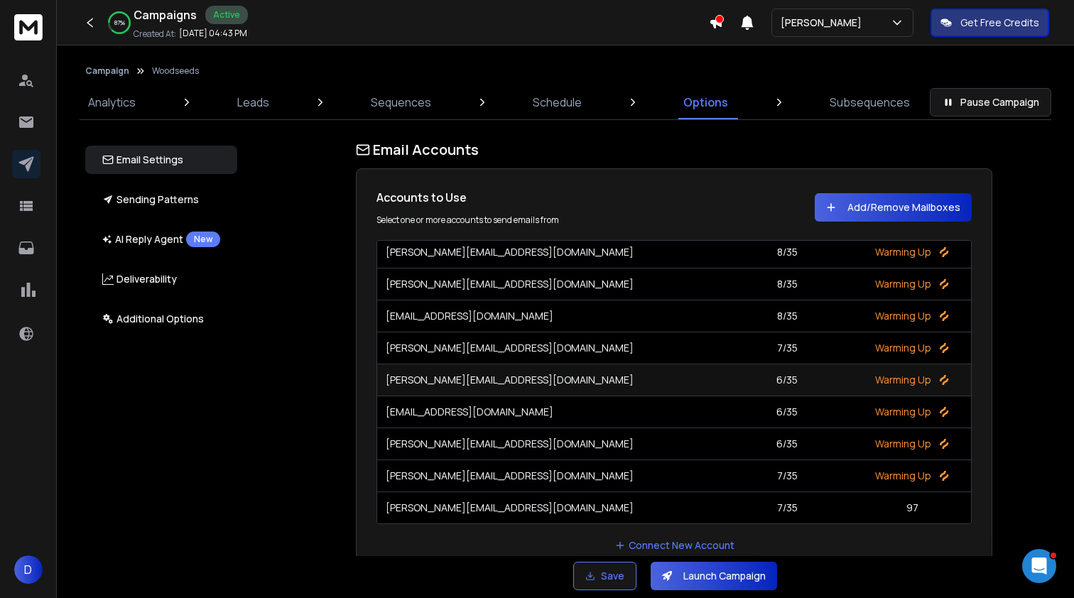
scroll to position [363, 0]
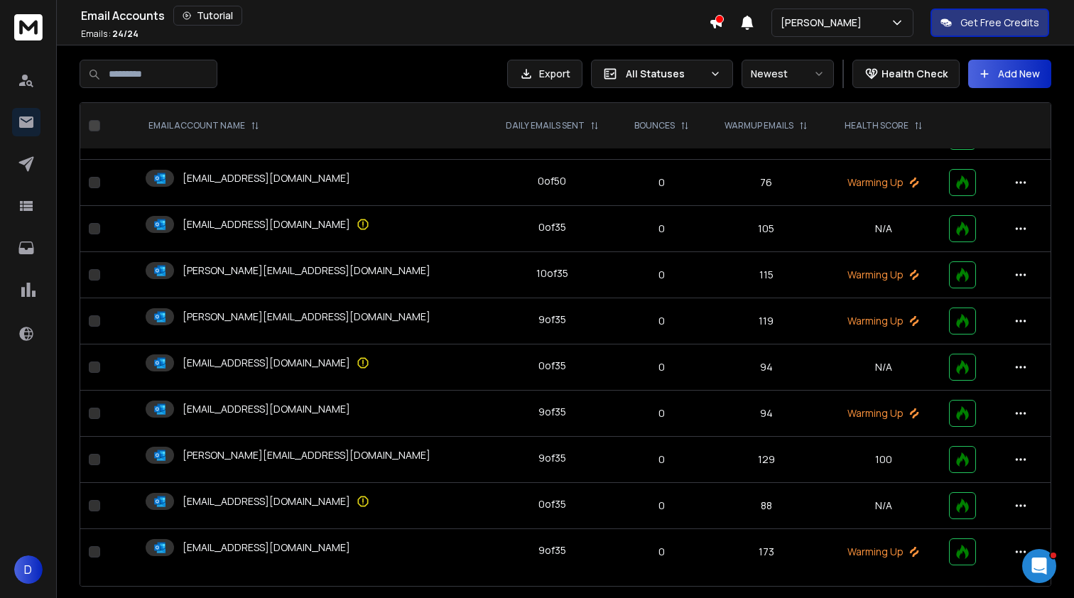
scroll to position [675, 0]
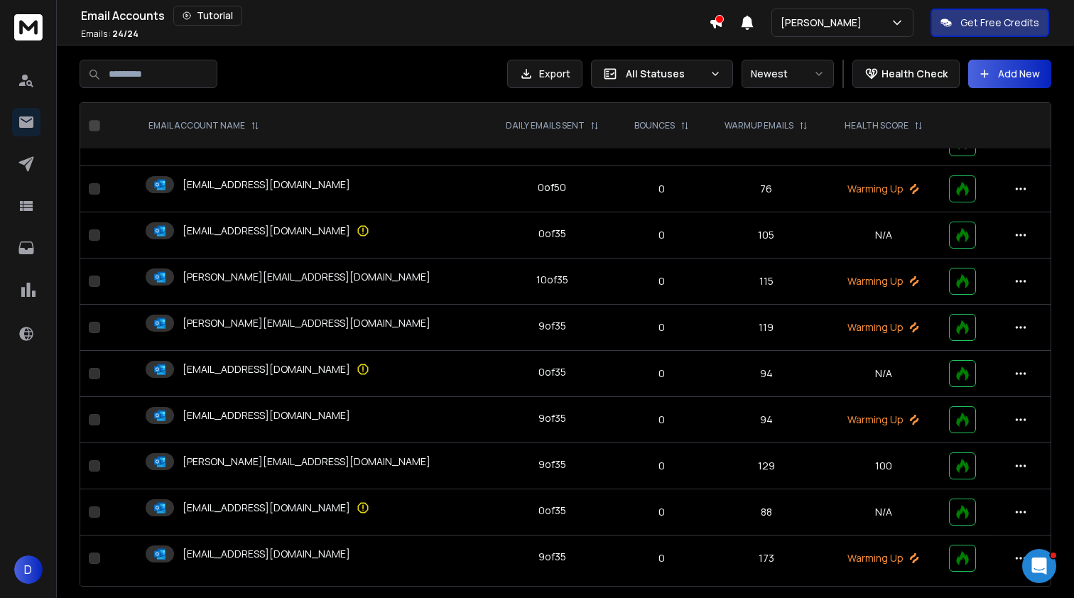
click at [261, 364] on p "[EMAIL_ADDRESS][DOMAIN_NAME]" at bounding box center [267, 369] width 168 height 14
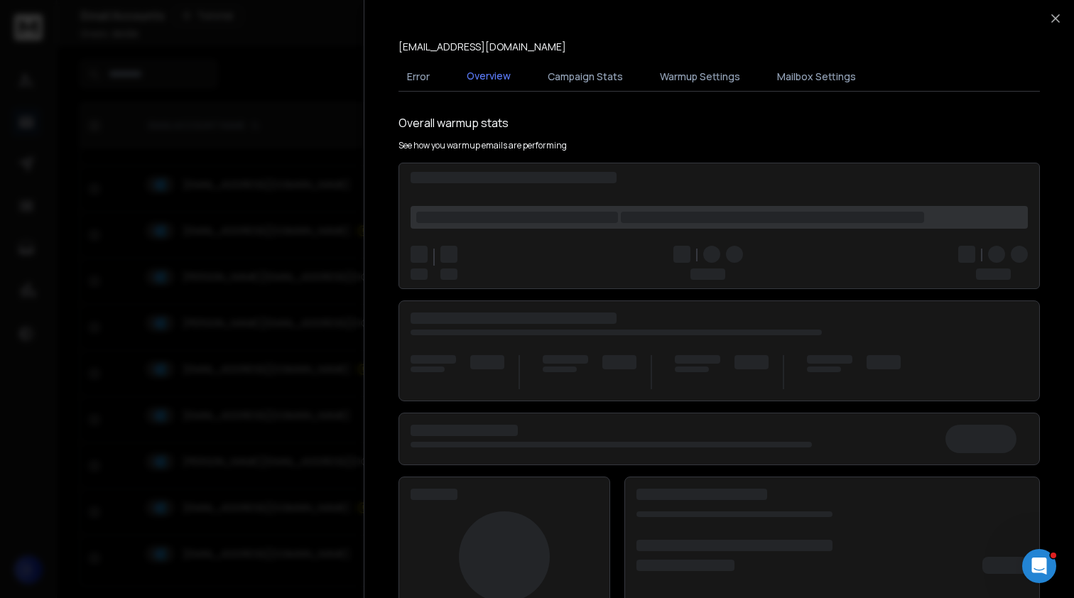
click at [294, 461] on div at bounding box center [537, 299] width 1074 height 598
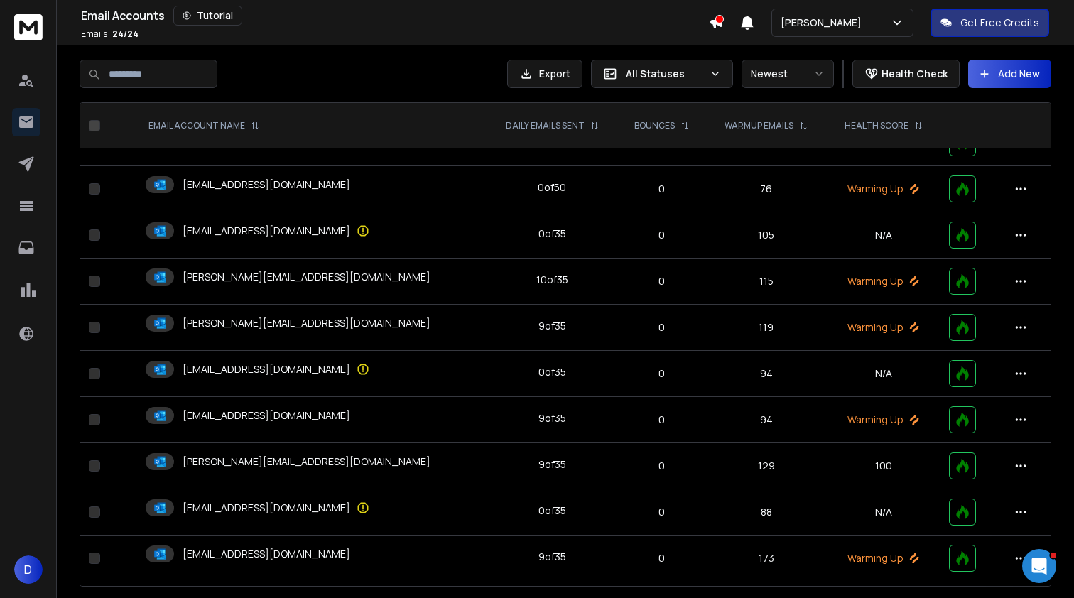
click at [261, 501] on p "[PERSON_NAME][EMAIL_ADDRESS][DOMAIN_NAME]" at bounding box center [267, 508] width 168 height 14
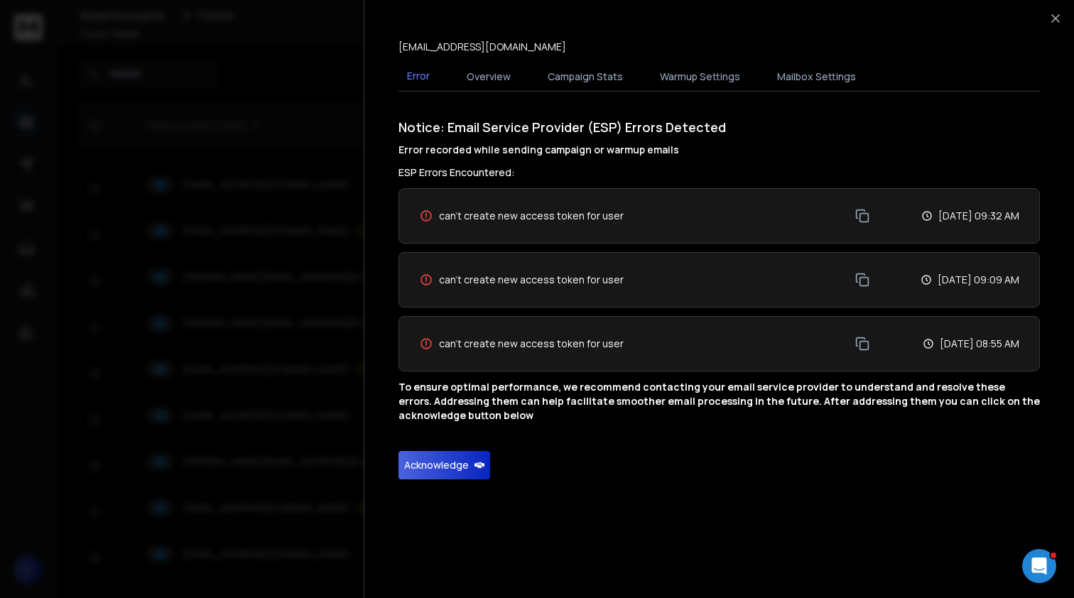
click at [285, 383] on div at bounding box center [537, 299] width 1074 height 598
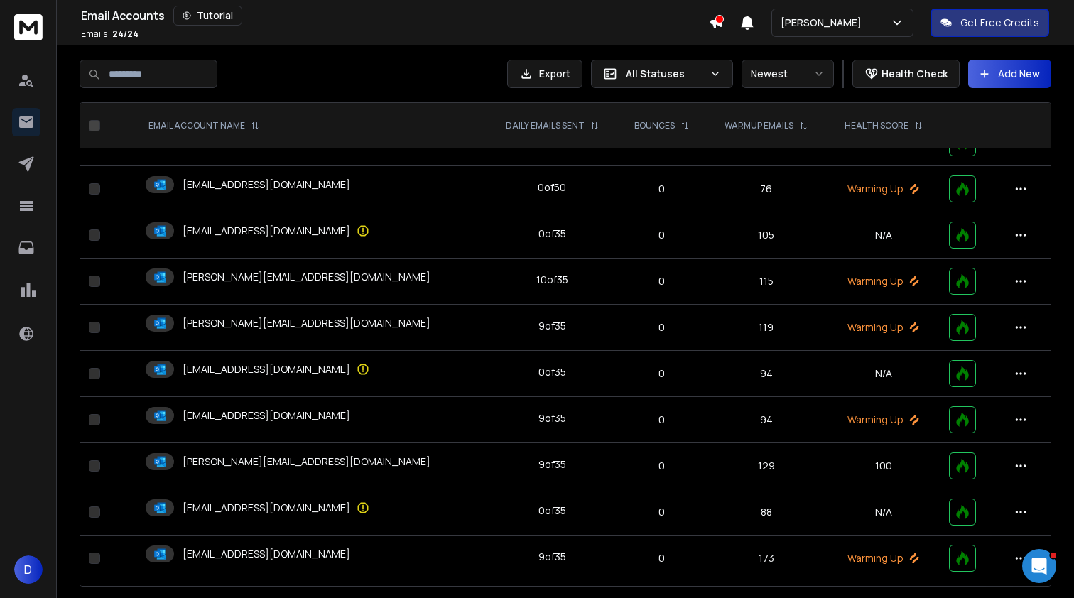
click at [271, 229] on p "[EMAIL_ADDRESS][DOMAIN_NAME]" at bounding box center [267, 231] width 168 height 14
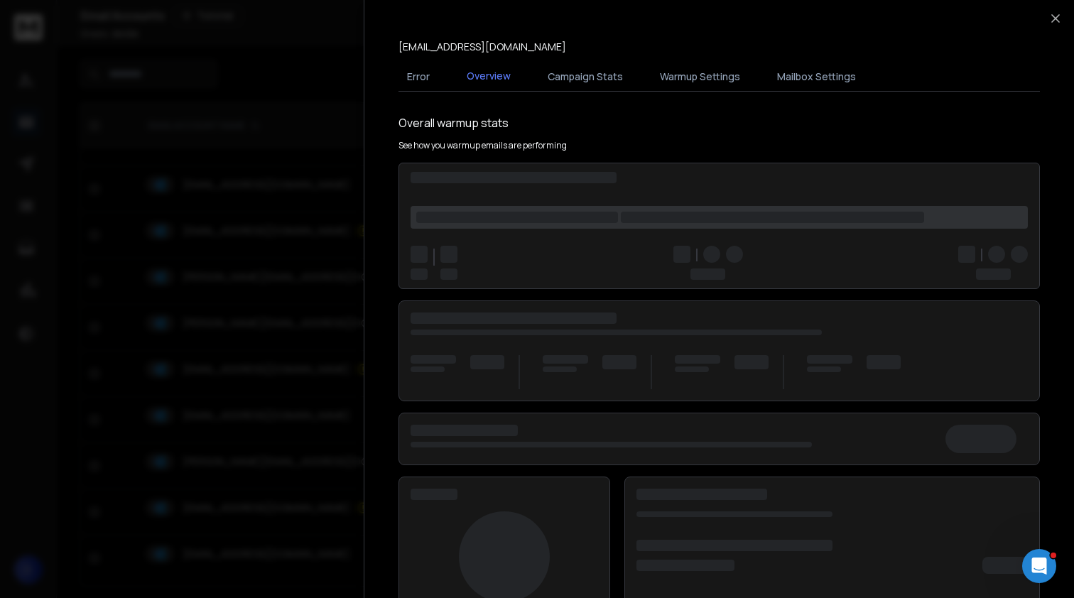
click at [332, 384] on div at bounding box center [537, 299] width 1074 height 598
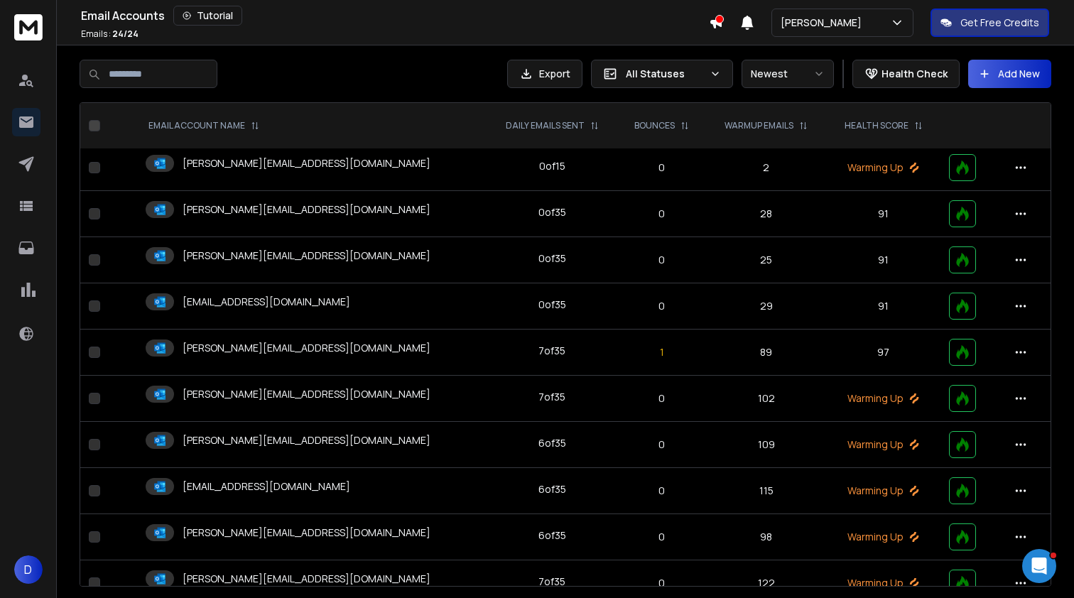
scroll to position [0, 0]
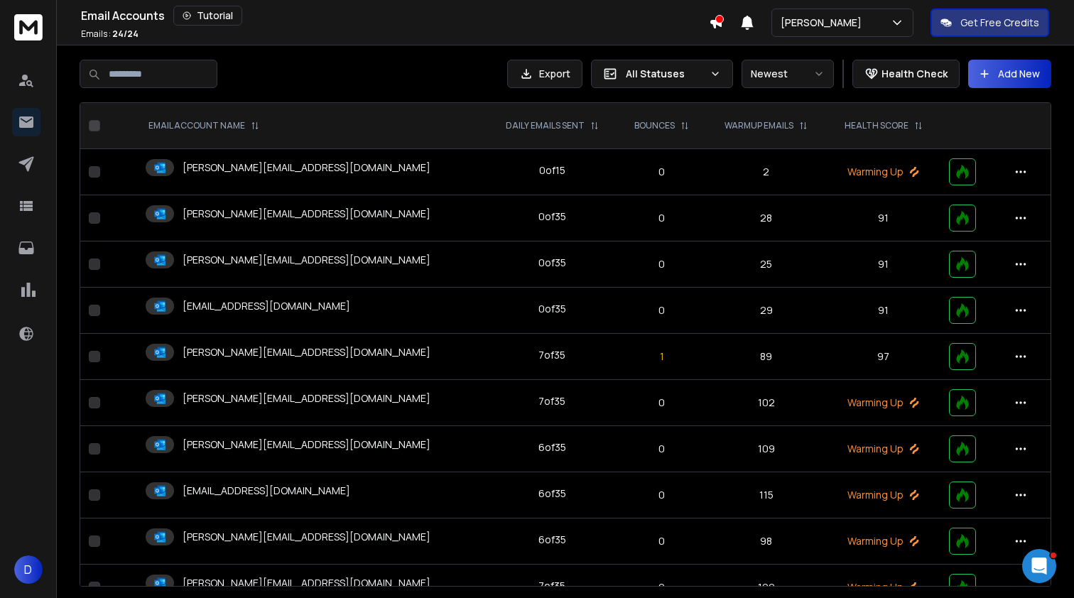
click at [374, 400] on div "[PERSON_NAME][EMAIL_ADDRESS][DOMAIN_NAME]" at bounding box center [312, 398] width 332 height 17
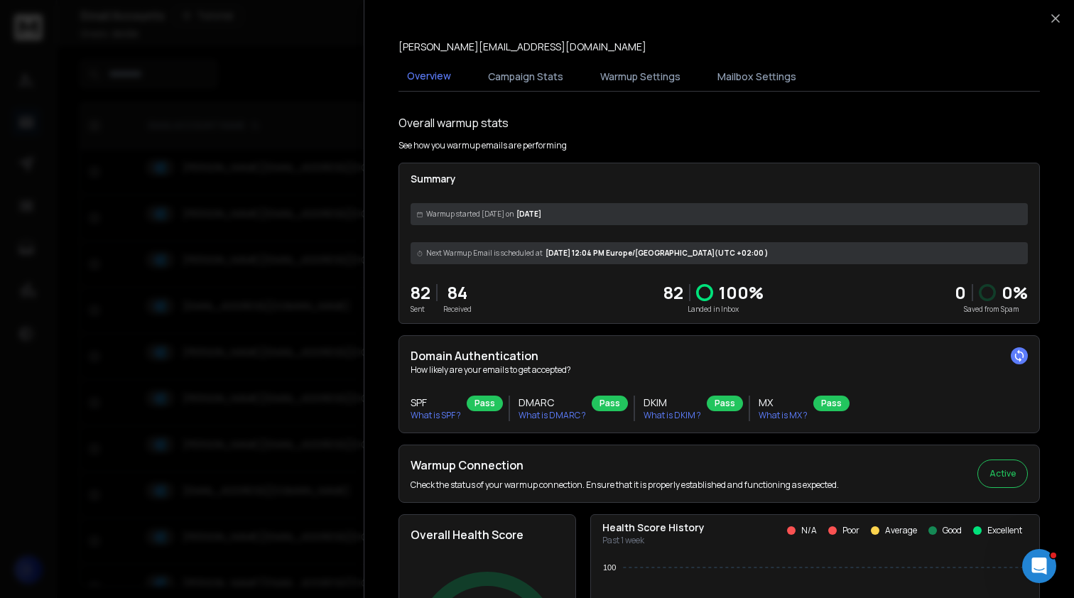
click at [661, 77] on button "Warmup Settings" at bounding box center [640, 76] width 97 height 31
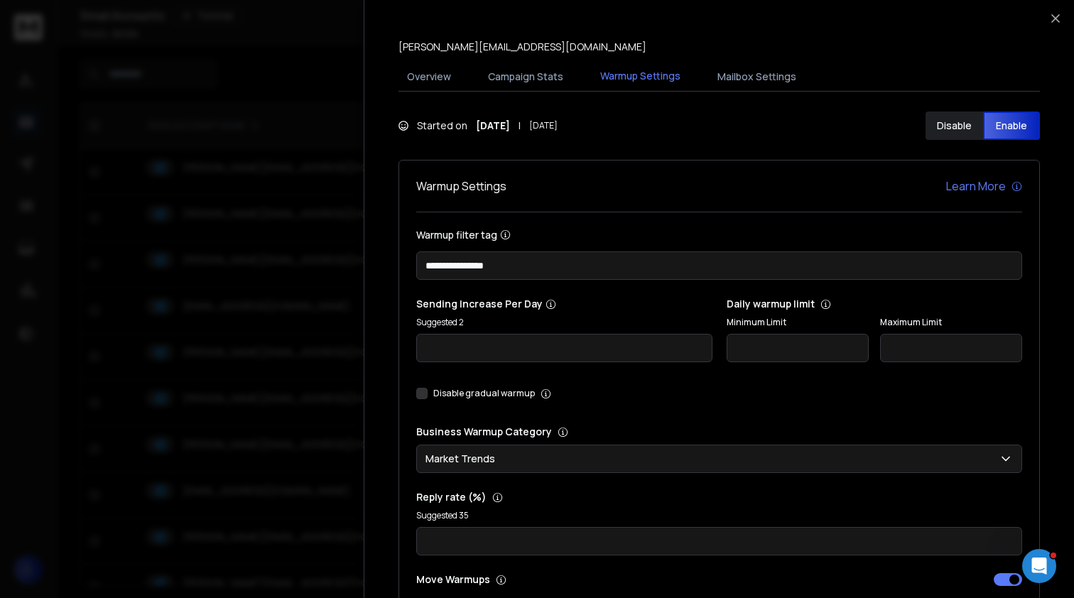
click at [433, 75] on button "Overview" at bounding box center [428, 76] width 61 height 31
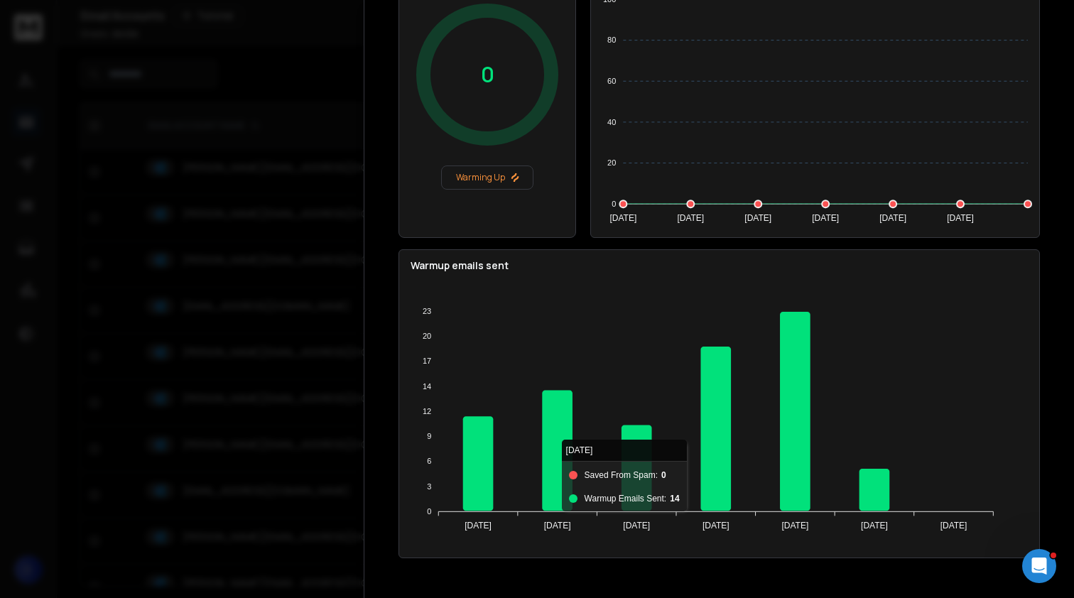
scroll to position [568, 0]
click at [165, 358] on div at bounding box center [537, 299] width 1074 height 598
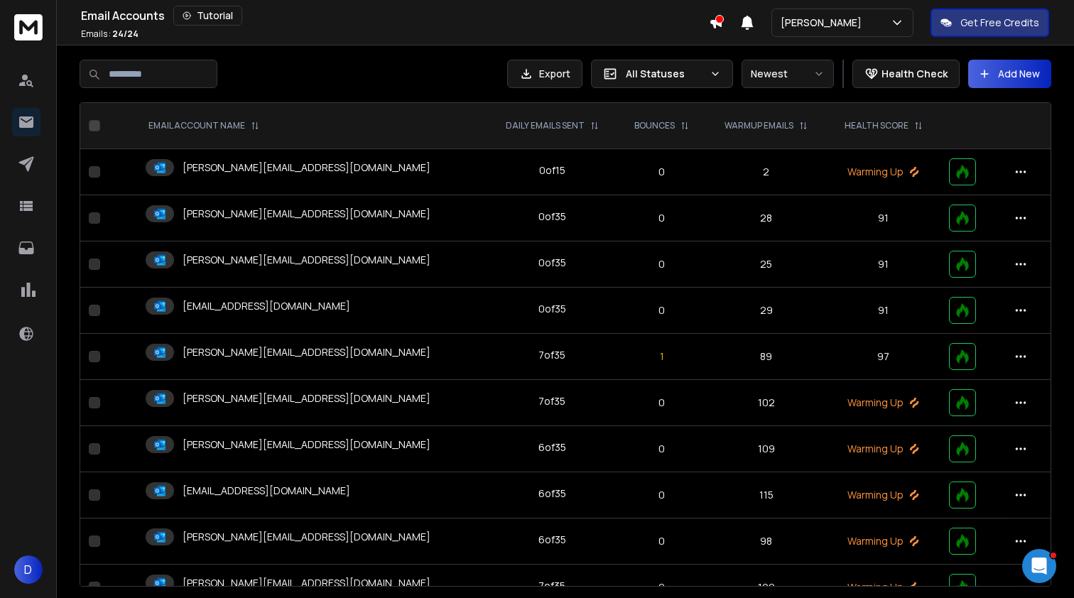
scroll to position [0, 0]
click at [33, 170] on icon at bounding box center [26, 164] width 17 height 17
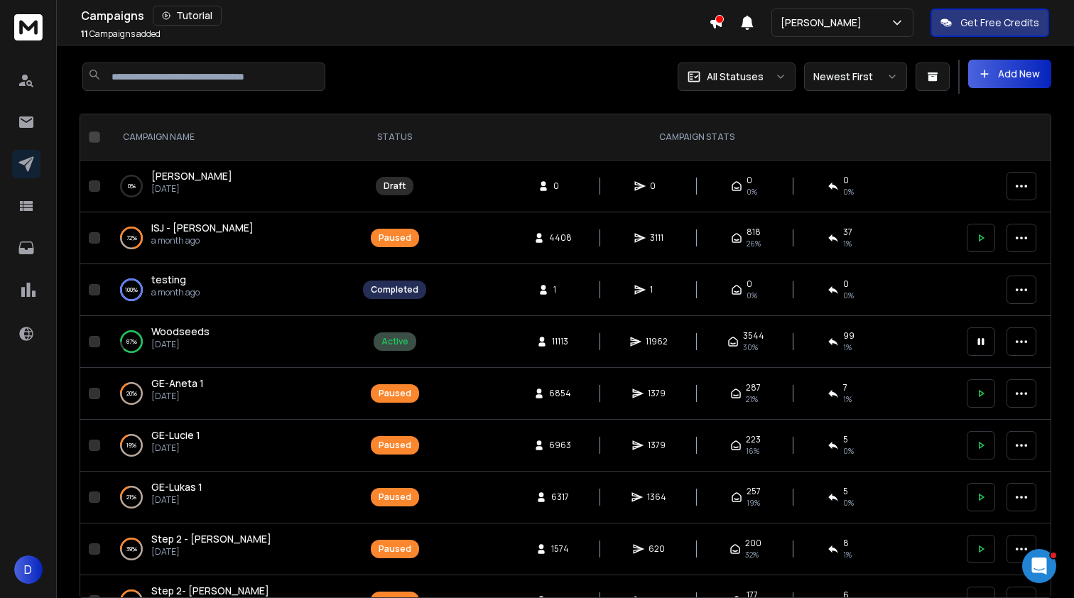
click at [221, 352] on div "87 % Woodseeds [DATE]" at bounding box center [230, 342] width 220 height 34
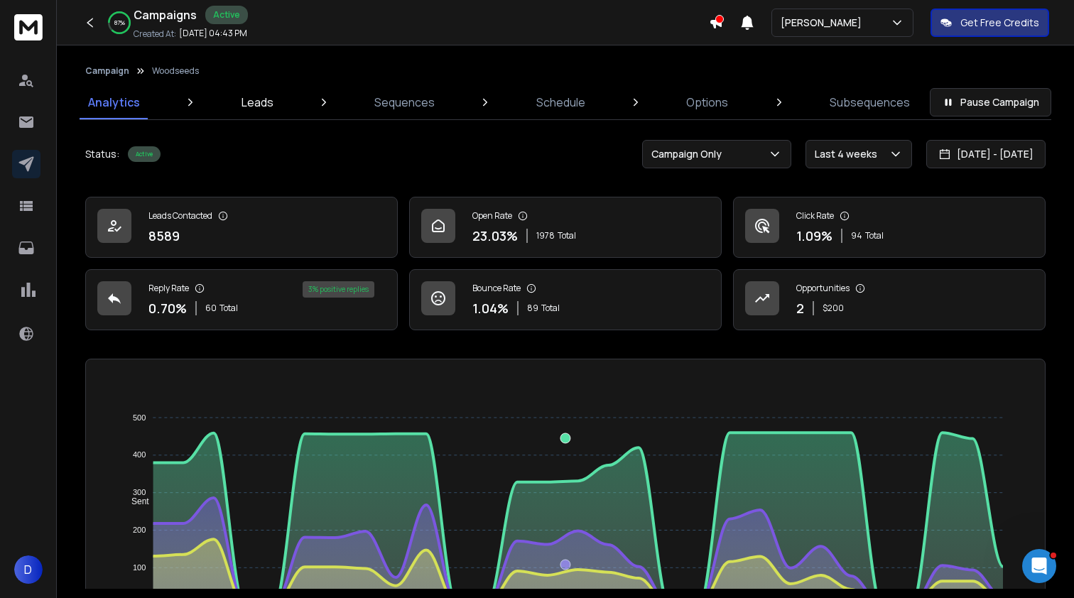
click at [259, 102] on p "Leads" at bounding box center [257, 102] width 32 height 17
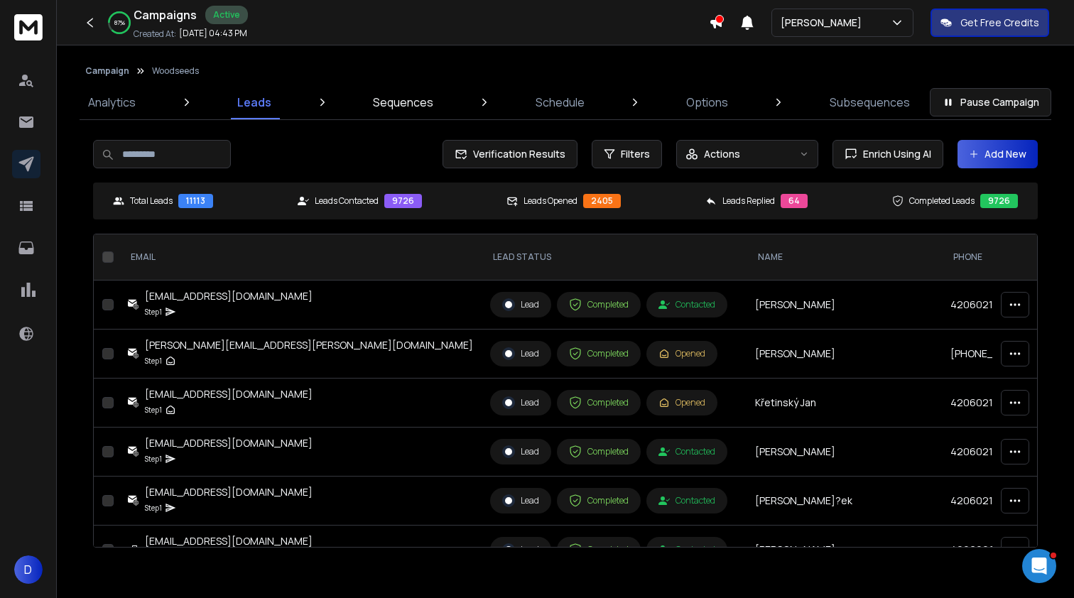
click at [415, 111] on link "Sequences" at bounding box center [402, 102] width 77 height 34
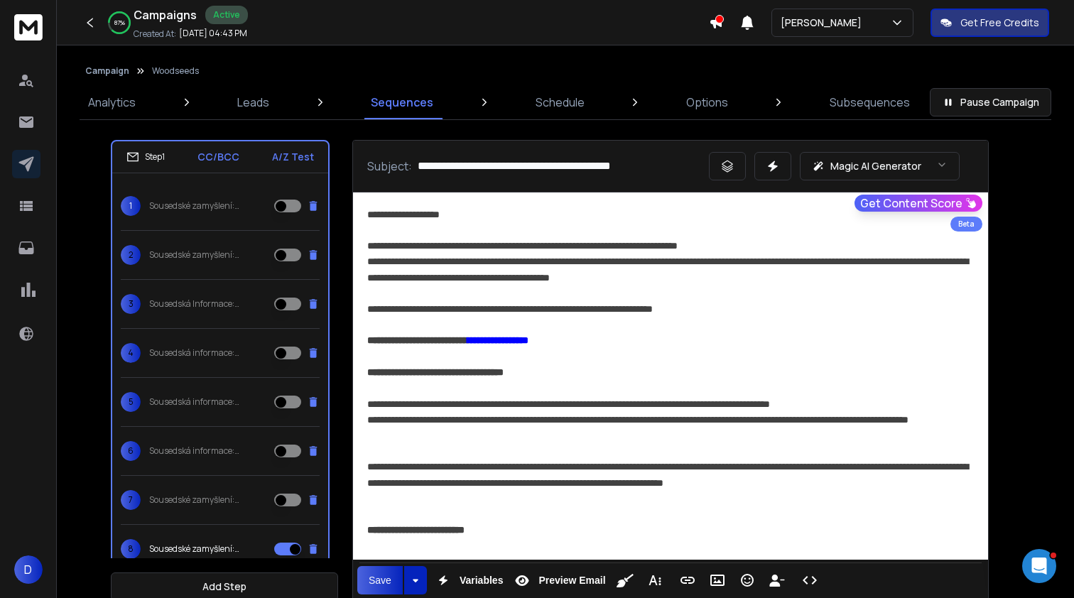
click at [212, 449] on p "Sousedská informace: Les pohlcuje uhlík i vydělává" at bounding box center [194, 450] width 91 height 11
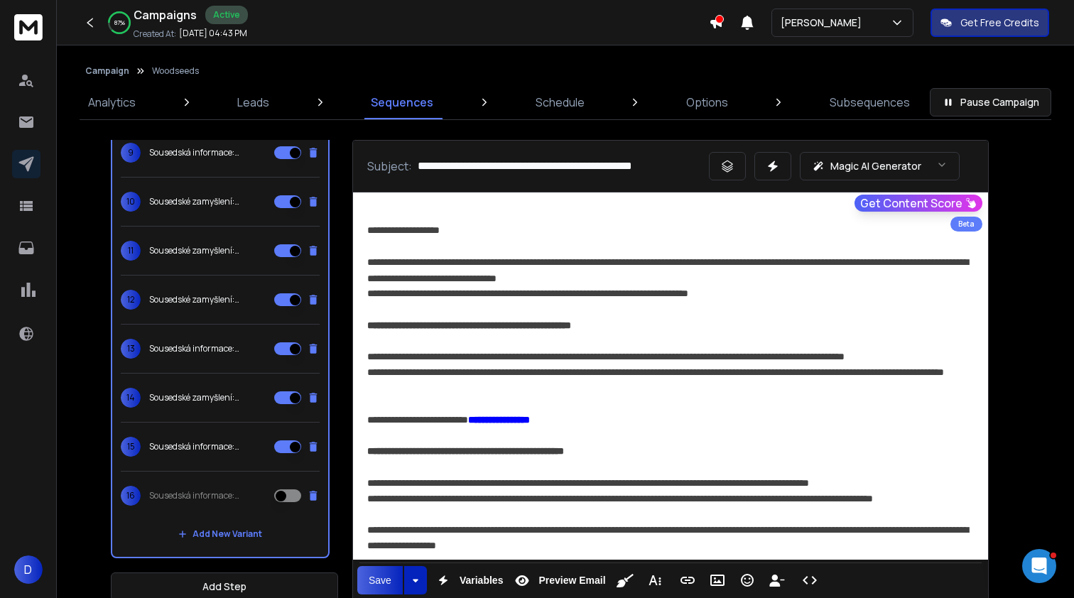
click at [212, 449] on p "Sousedská informace: Je to i pro Vás" at bounding box center [194, 446] width 91 height 11
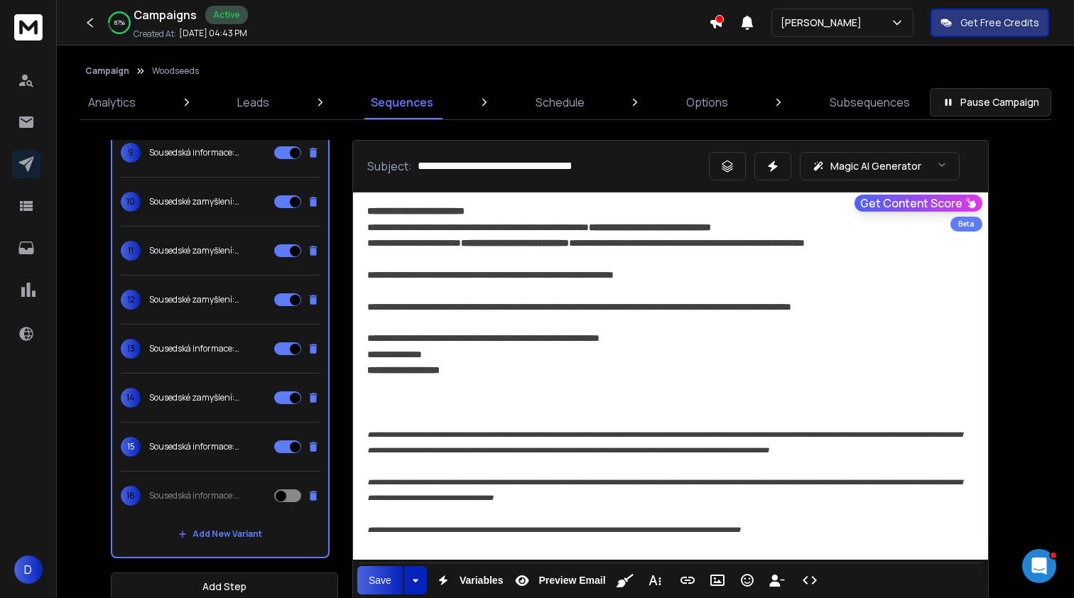
scroll to position [310, 0]
click at [212, 402] on p "Sousedské zamyšlení: Vážíte si svých hodnot?" at bounding box center [194, 397] width 91 height 11
type input "**********"
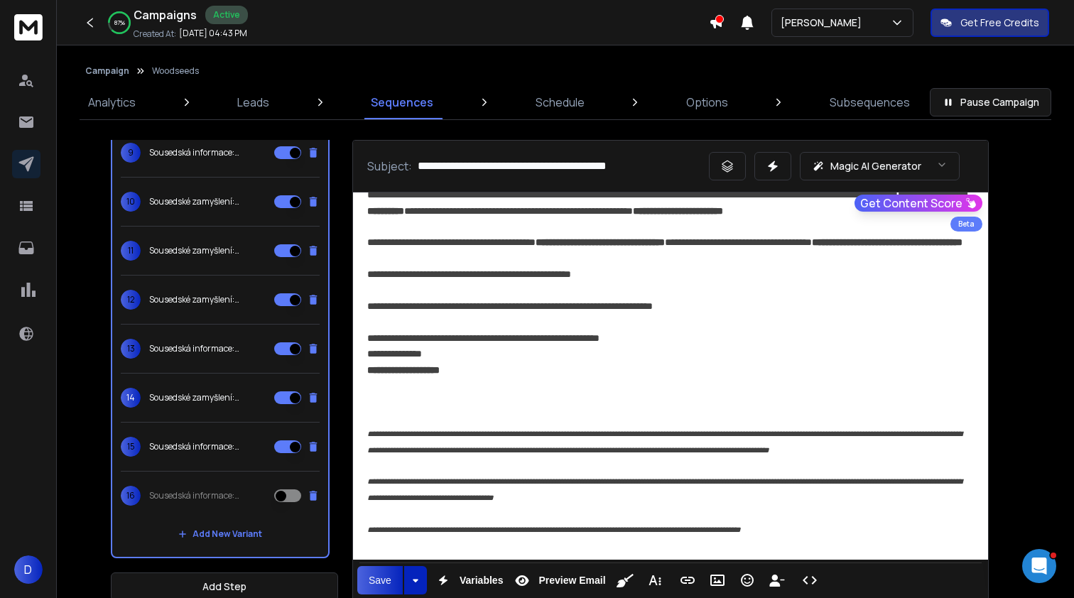
scroll to position [248, 0]
click at [136, 108] on p "Analytics" at bounding box center [112, 102] width 48 height 17
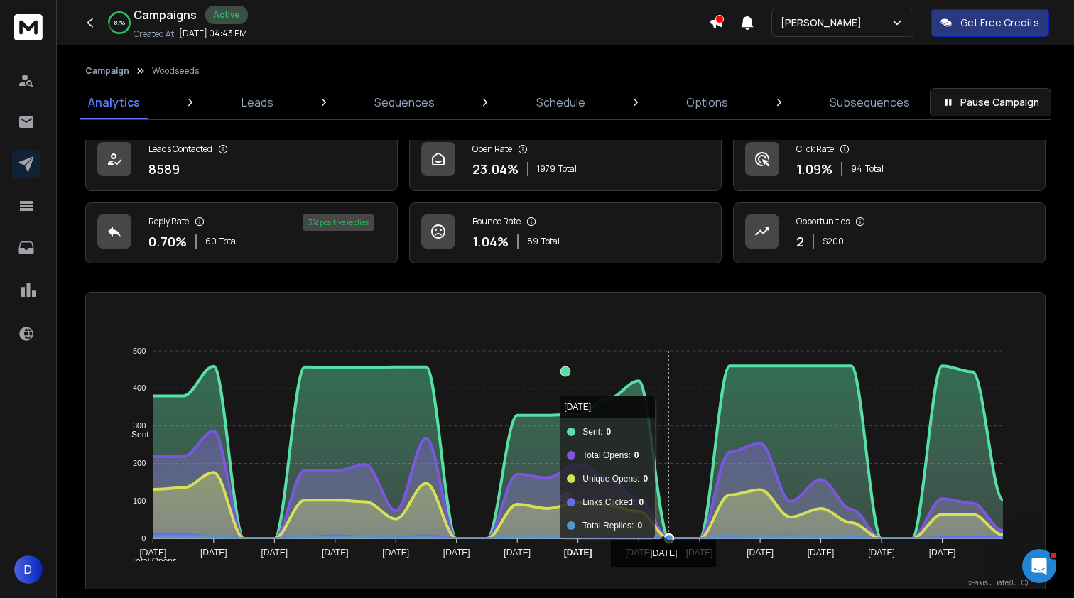
scroll to position [55, 0]
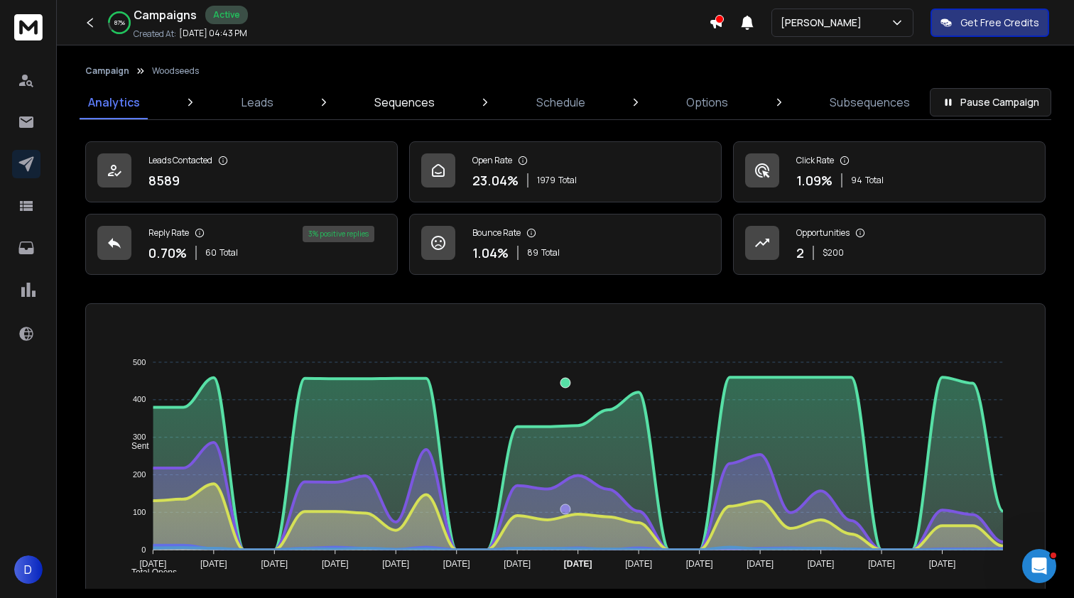
click at [386, 98] on p "Sequences" at bounding box center [404, 102] width 60 height 17
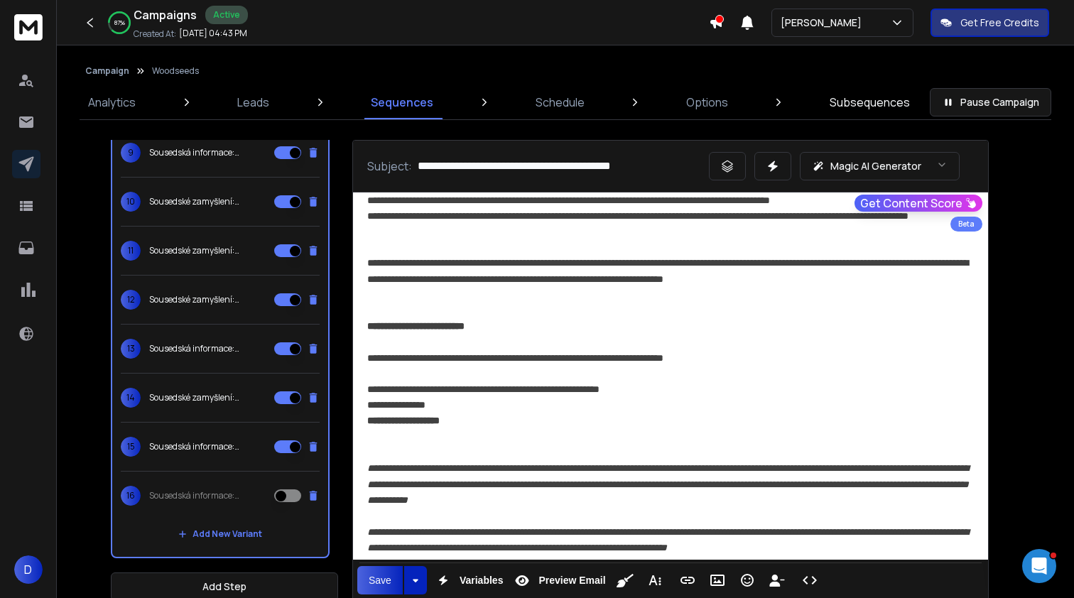
click at [887, 97] on p "Subsequences" at bounding box center [870, 102] width 80 height 17
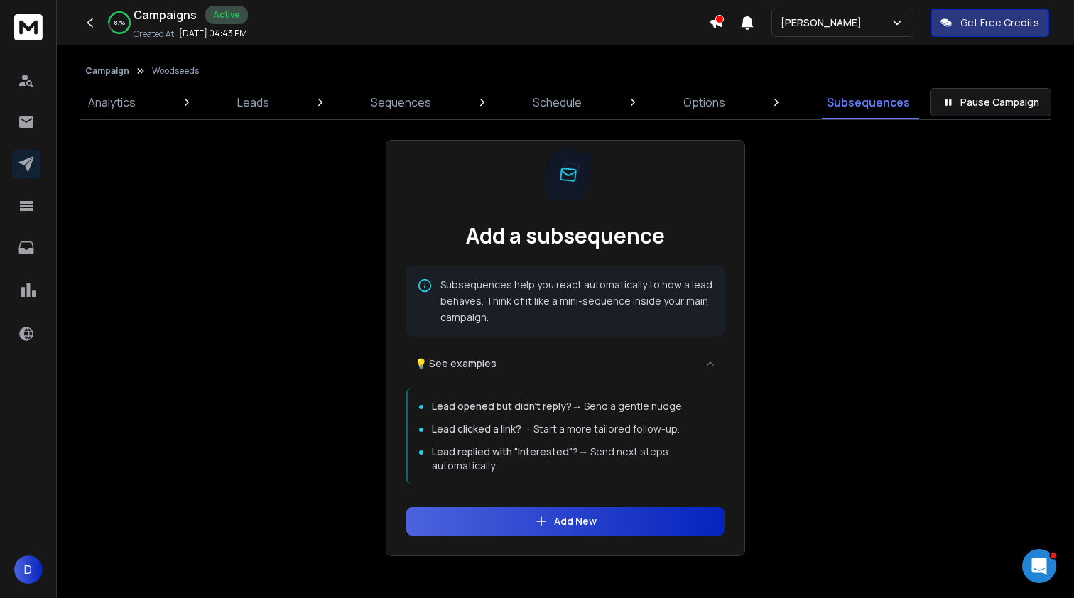
click at [929, 265] on div "Add a subsequence Subsequences help you react automatically to how a lead behav…" at bounding box center [565, 348] width 960 height 416
click at [573, 516] on button "Add New" at bounding box center [565, 521] width 318 height 28
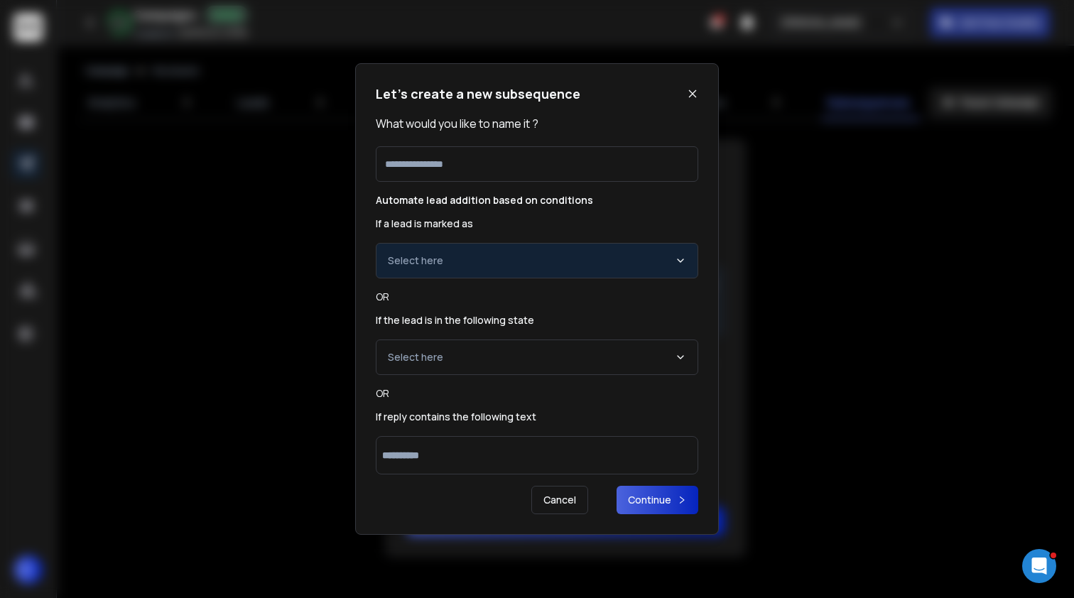
click at [515, 261] on button "Select here" at bounding box center [537, 261] width 322 height 36
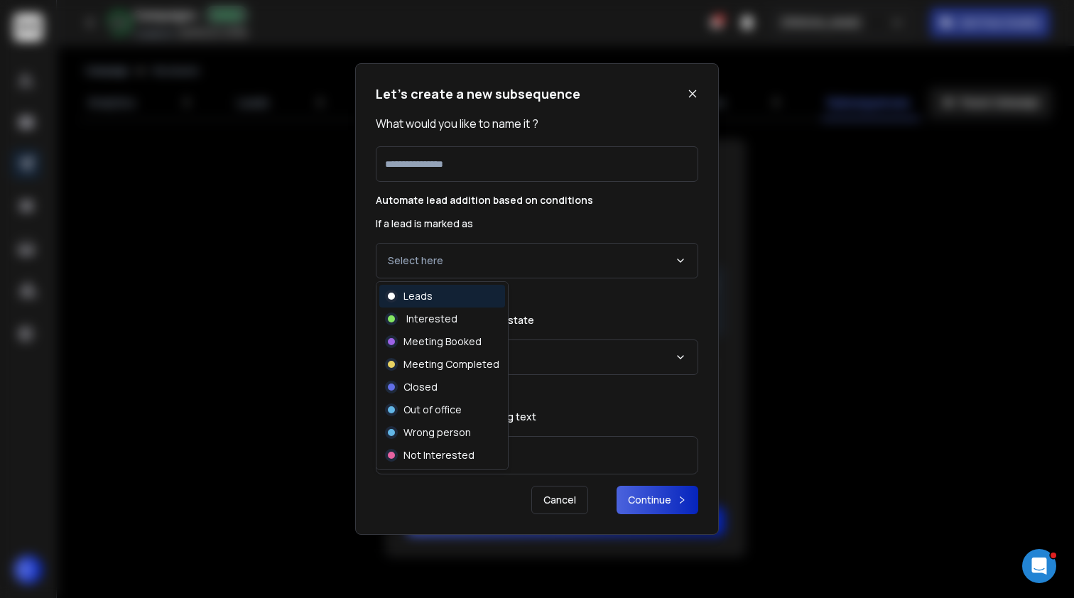
click at [445, 293] on div "Leads" at bounding box center [442, 296] width 126 height 23
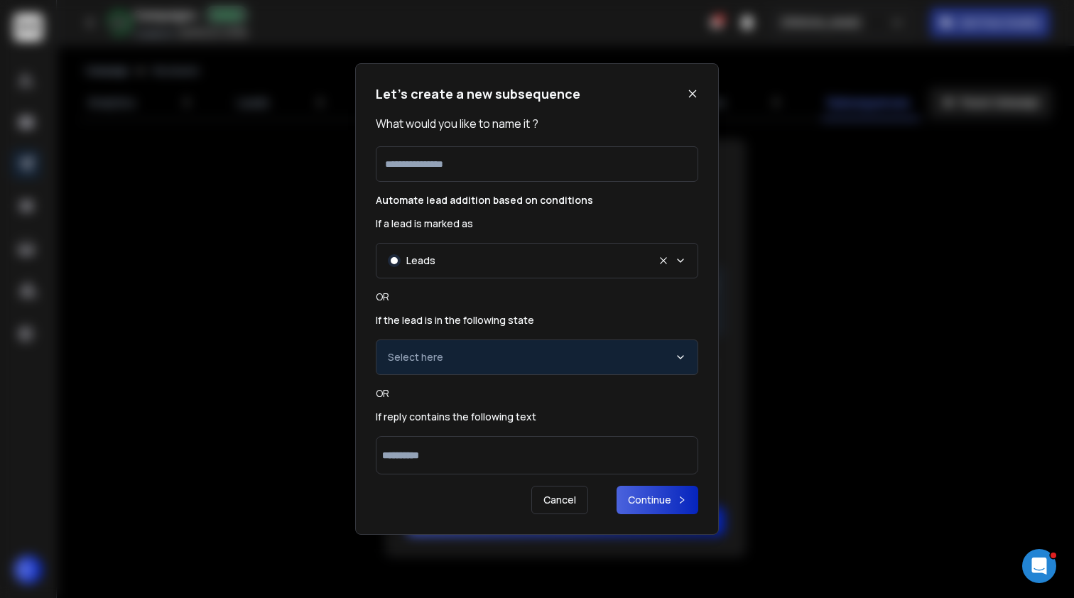
click at [588, 363] on button "Select here" at bounding box center [537, 358] width 322 height 36
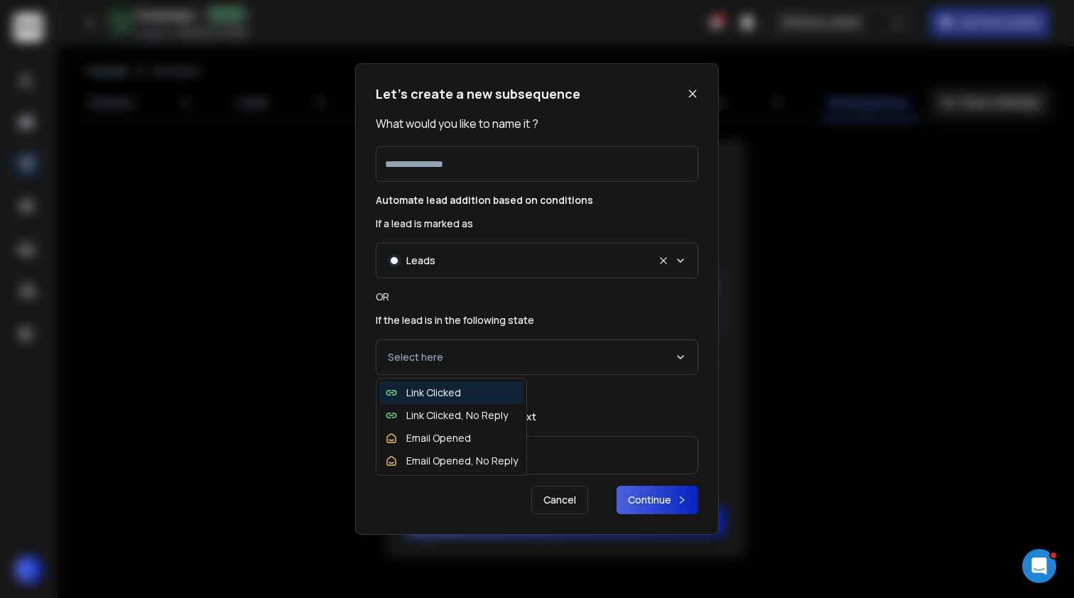
click at [562, 305] on form "Automate lead addition based on conditions If a lead is marked as Leads OR If t…" at bounding box center [537, 323] width 322 height 382
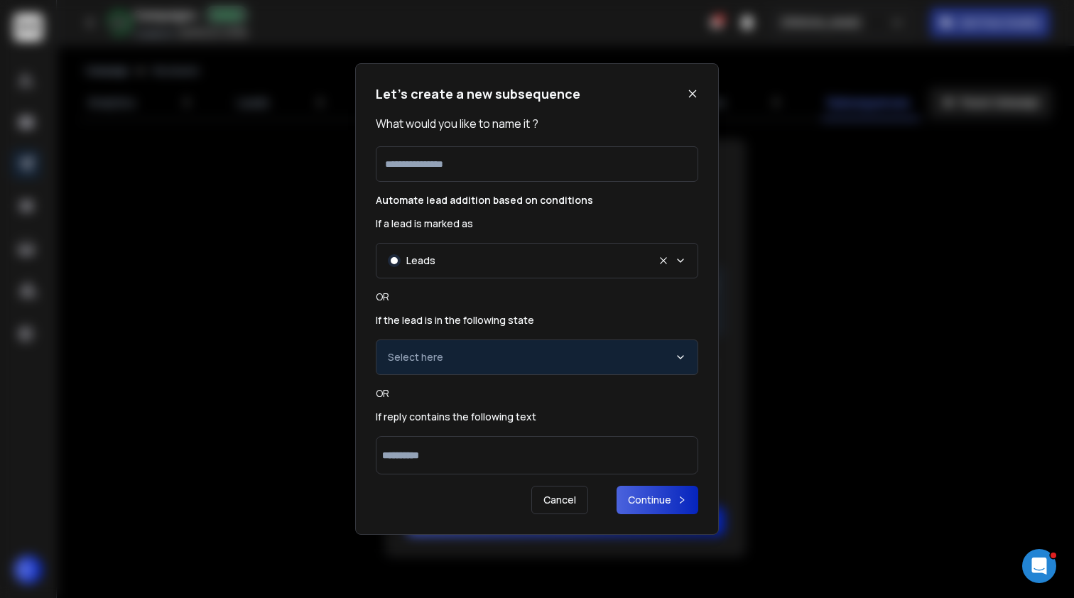
click at [602, 356] on button "Select here" at bounding box center [537, 358] width 322 height 36
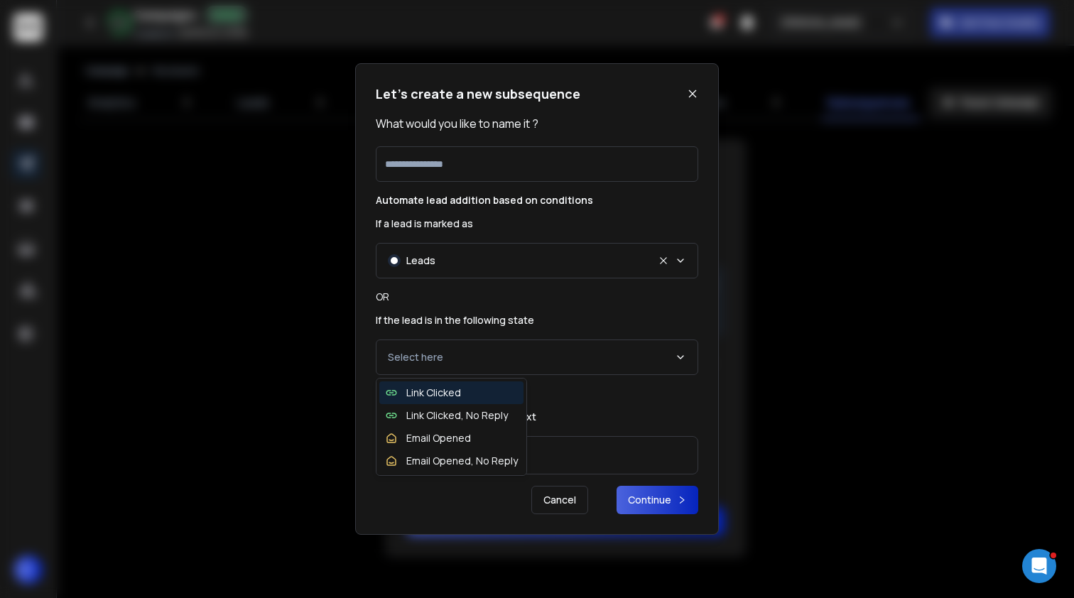
click at [693, 98] on icon at bounding box center [692, 93] width 11 height 11
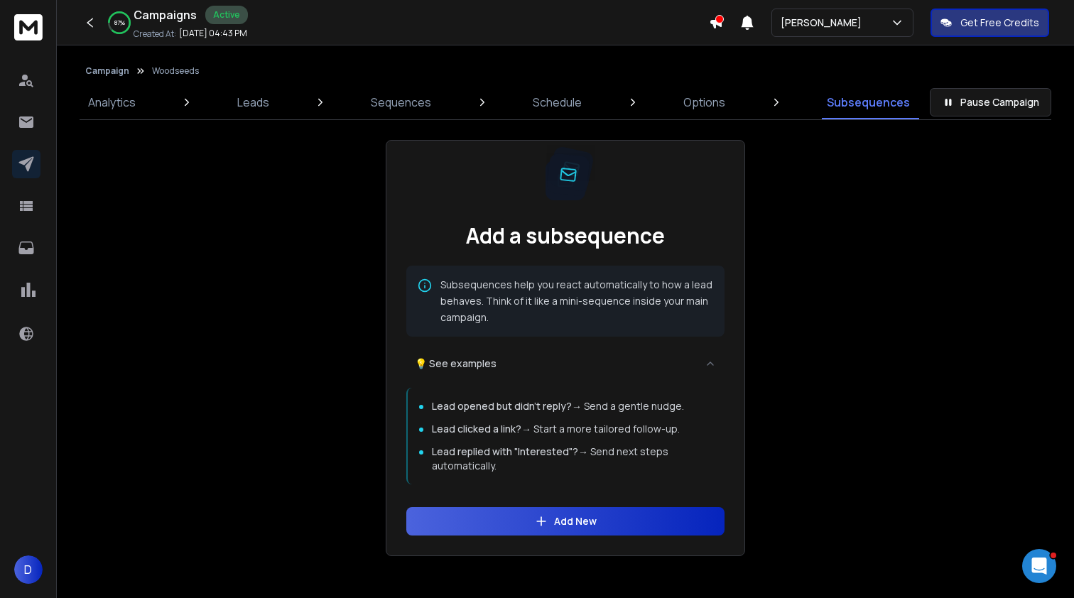
click at [748, 94] on div "Analytics Leads Sequences Schedule Options Subsequences" at bounding box center [499, 102] width 839 height 34
click at [710, 104] on p "Options" at bounding box center [704, 102] width 42 height 17
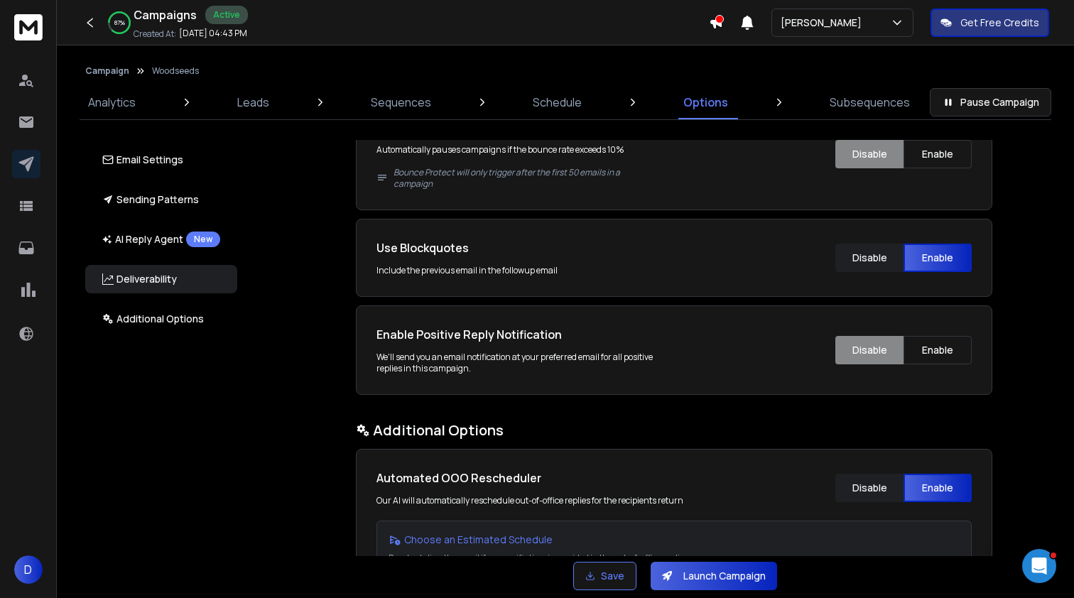
scroll to position [2286, 0]
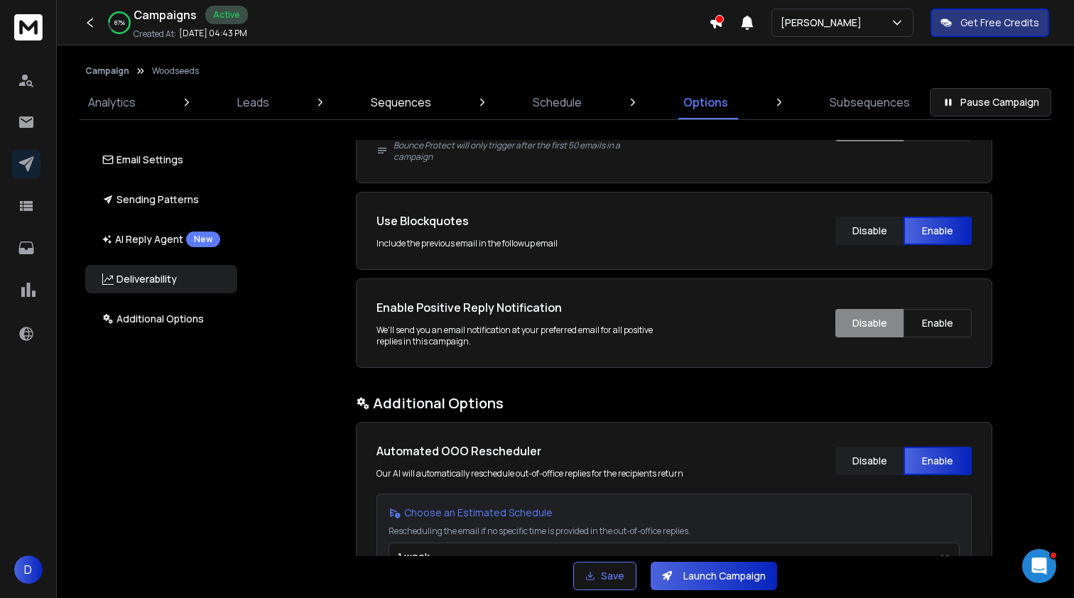
click at [410, 104] on p "Sequences" at bounding box center [401, 102] width 60 height 17
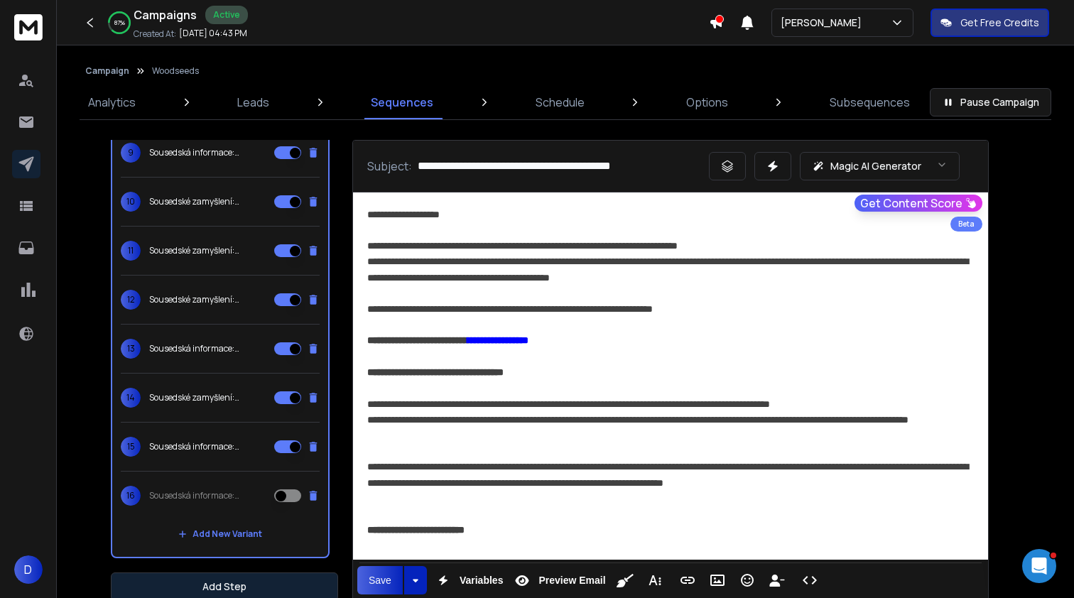
click at [238, 588] on button "Add Step" at bounding box center [224, 586] width 227 height 28
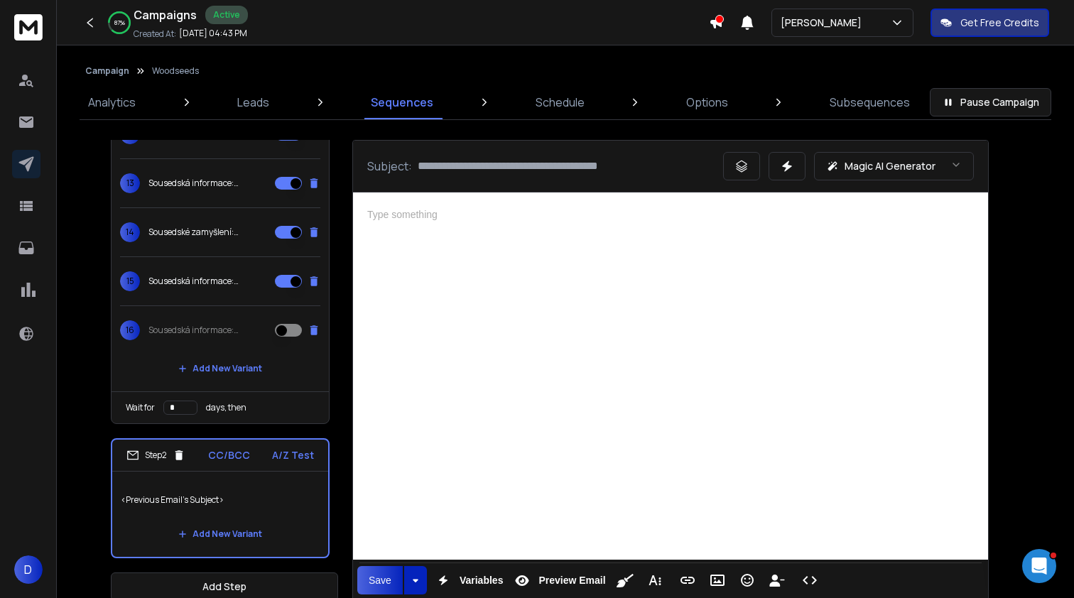
scroll to position [610, 0]
click at [263, 457] on div "Step 2 CC/BCC A/Z Test" at bounding box center [220, 456] width 216 height 32
click at [285, 459] on p "A/Z Test" at bounding box center [293, 455] width 42 height 14
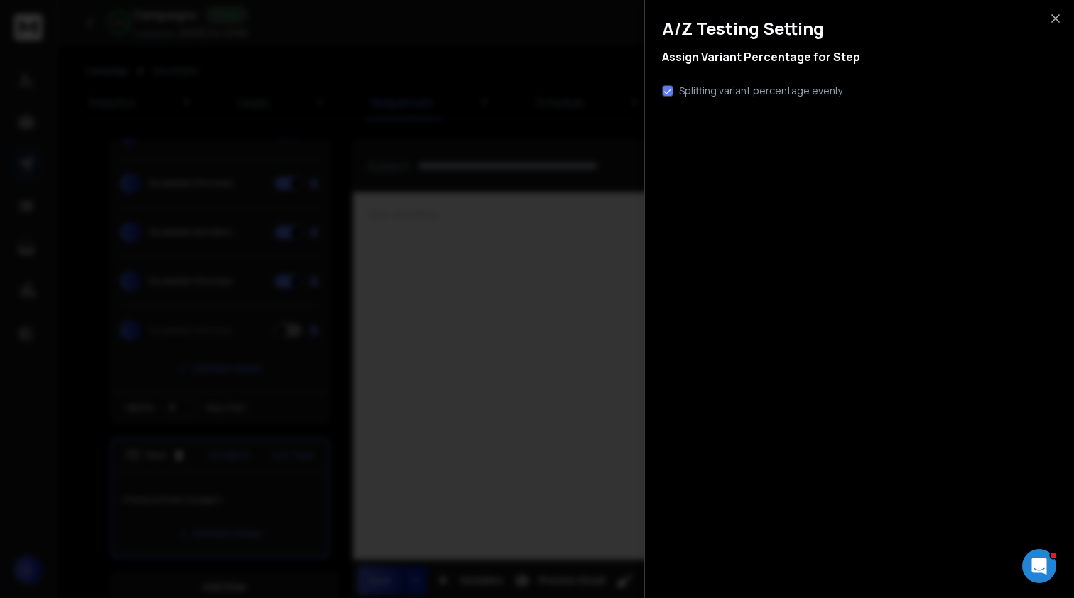
click at [675, 94] on div at bounding box center [670, 90] width 17 height 11
click at [1053, 19] on icon "button" at bounding box center [1055, 18] width 14 height 14
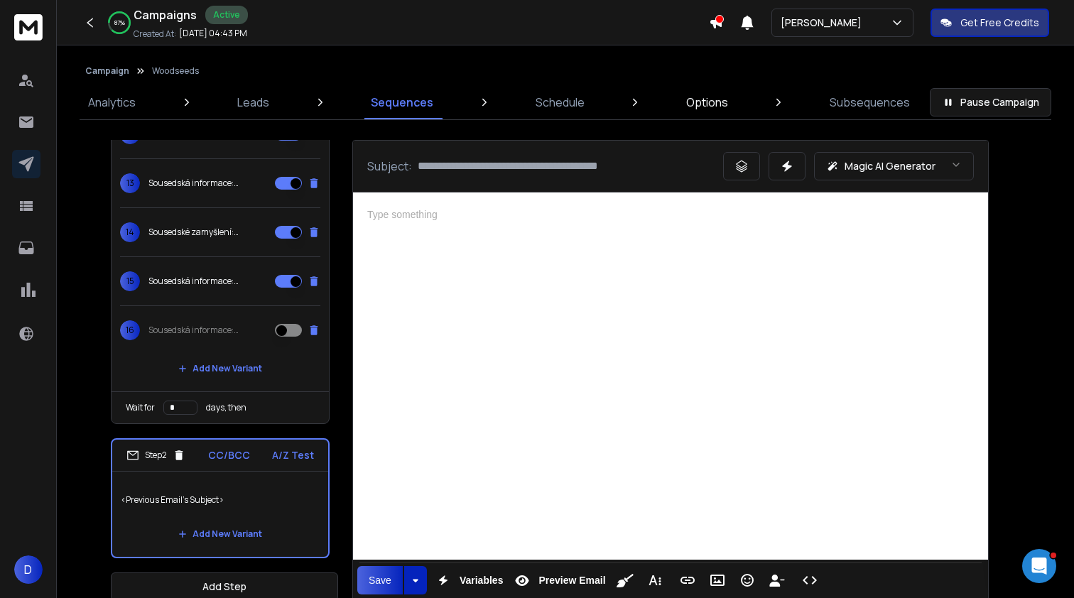
click at [732, 99] on link "Options" at bounding box center [707, 102] width 59 height 34
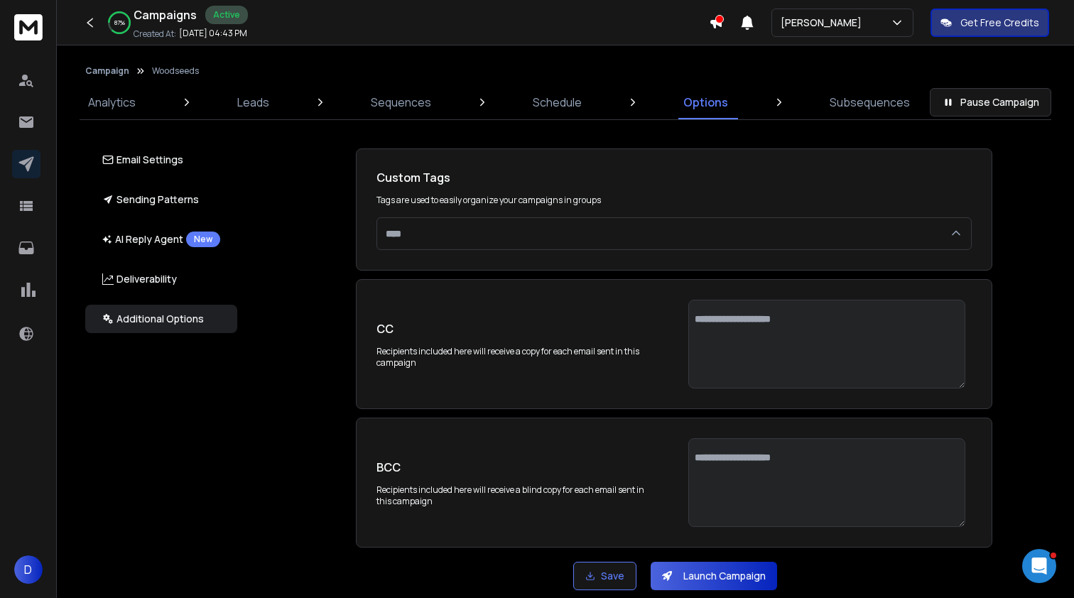
scroll to position [2879, 0]
click at [404, 90] on link "Sequences" at bounding box center [400, 102] width 77 height 34
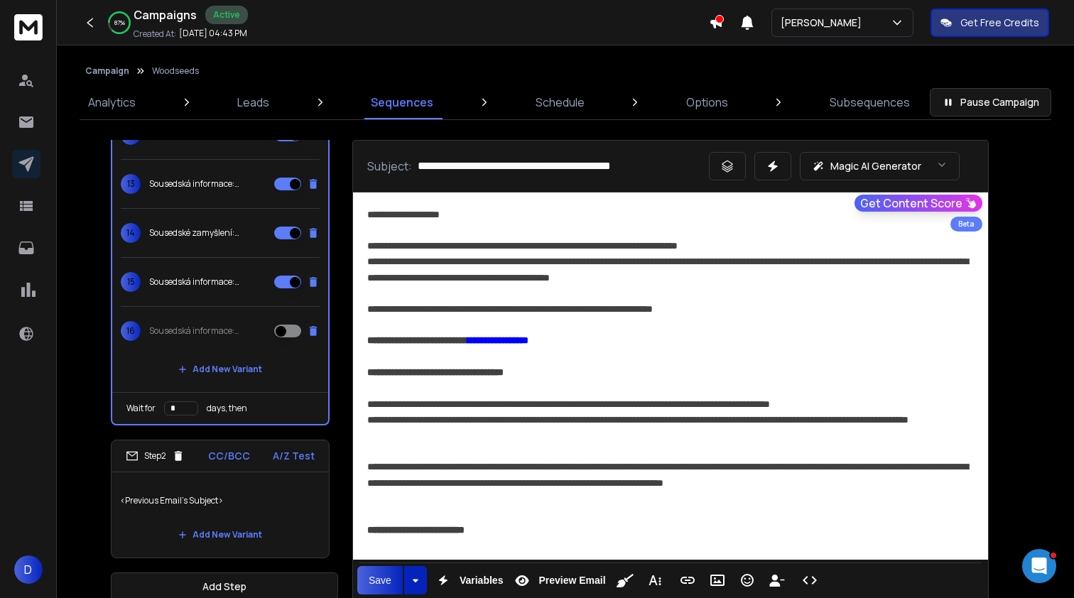
scroll to position [610, 0]
click at [182, 457] on icon at bounding box center [179, 456] width 8 height 10
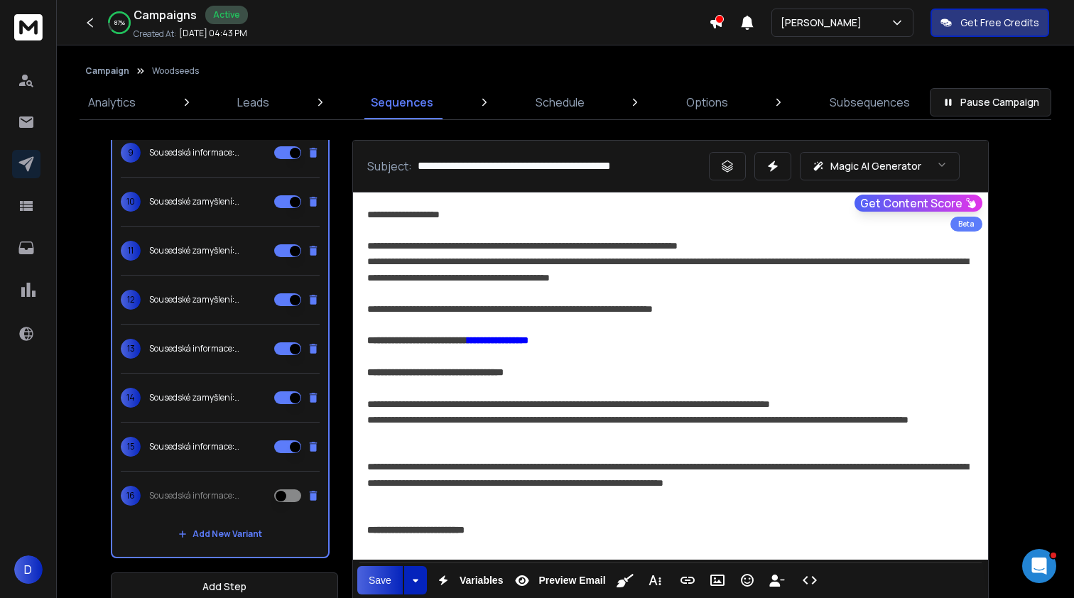
scroll to position [445, 0]
